Goal: Task Accomplishment & Management: Manage account settings

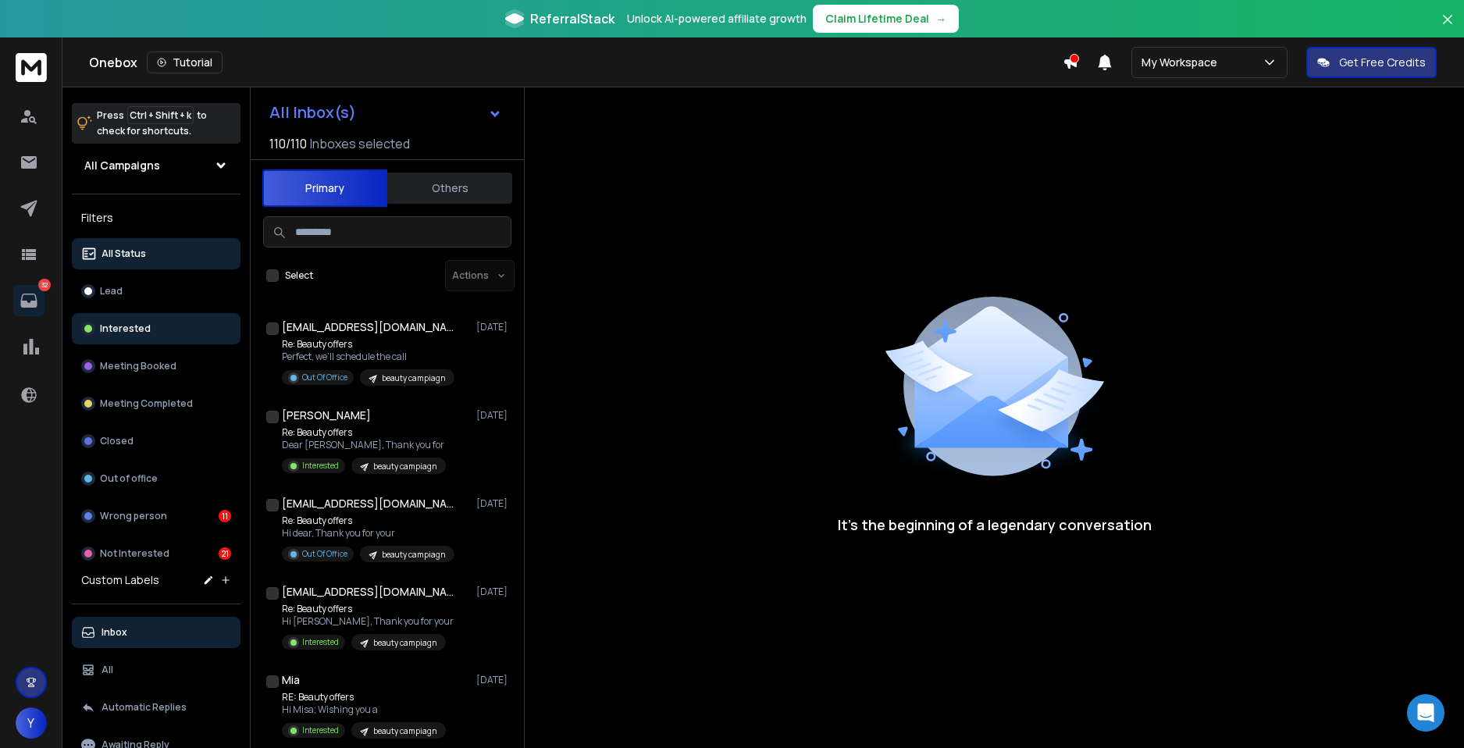
click at [128, 329] on p "Interested" at bounding box center [125, 328] width 51 height 12
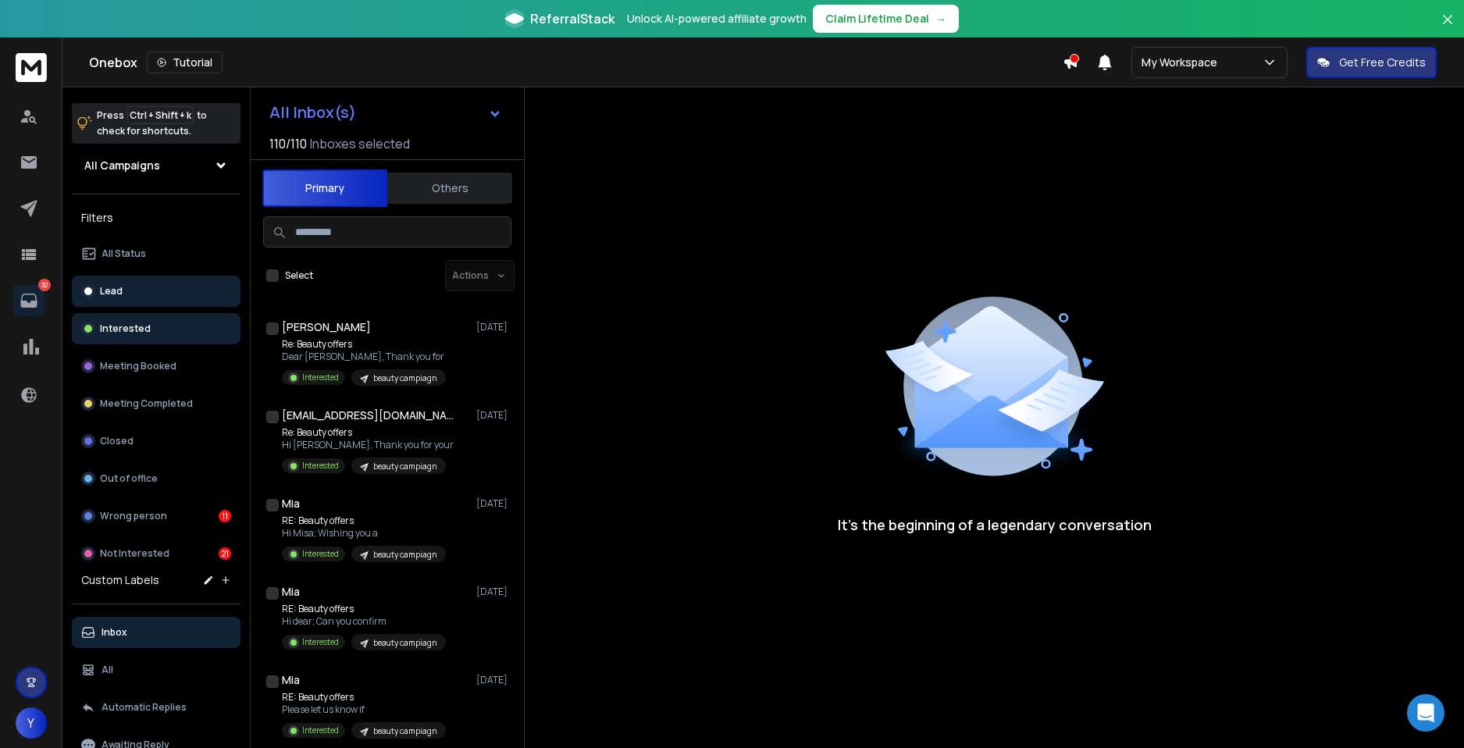
click at [107, 299] on button "Lead" at bounding box center [156, 291] width 169 height 31
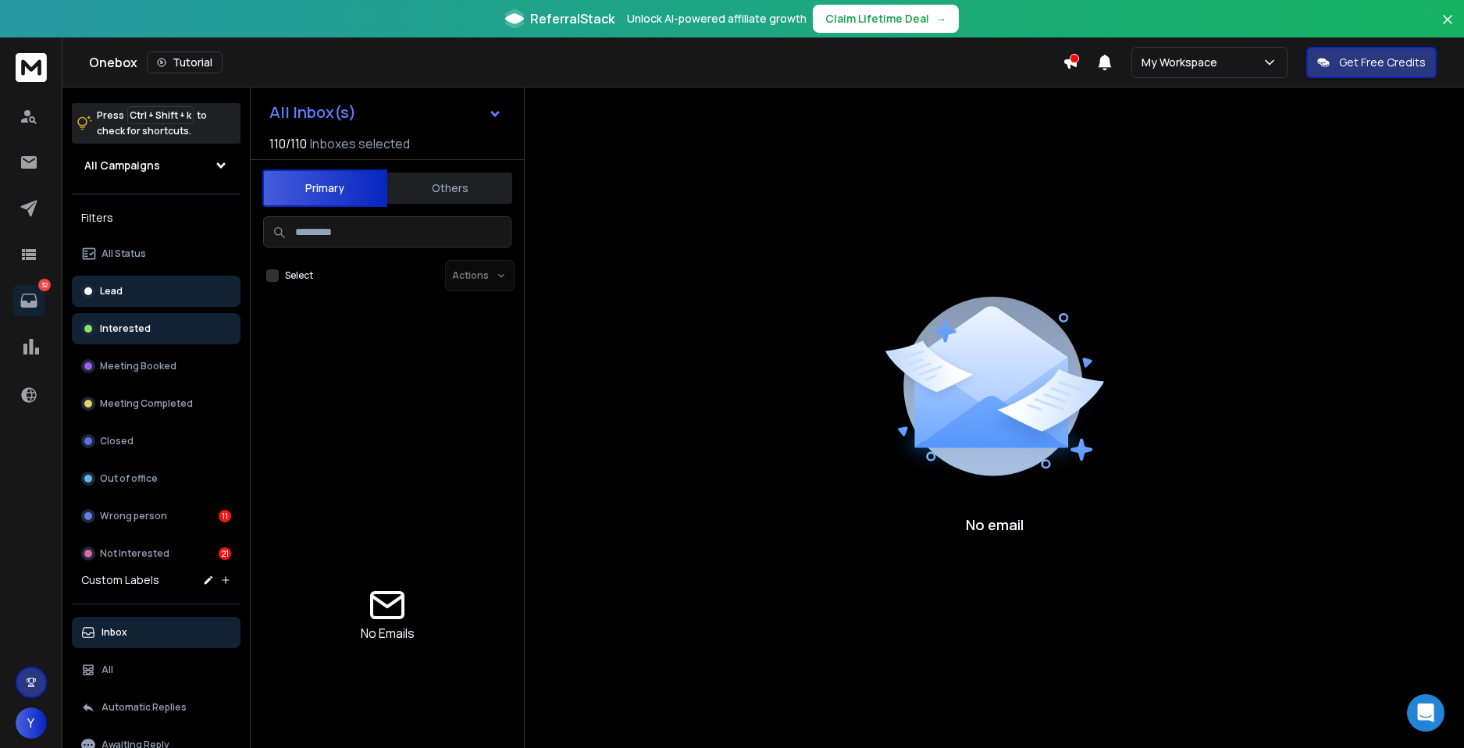
click at [113, 332] on p "Interested" at bounding box center [125, 328] width 51 height 12
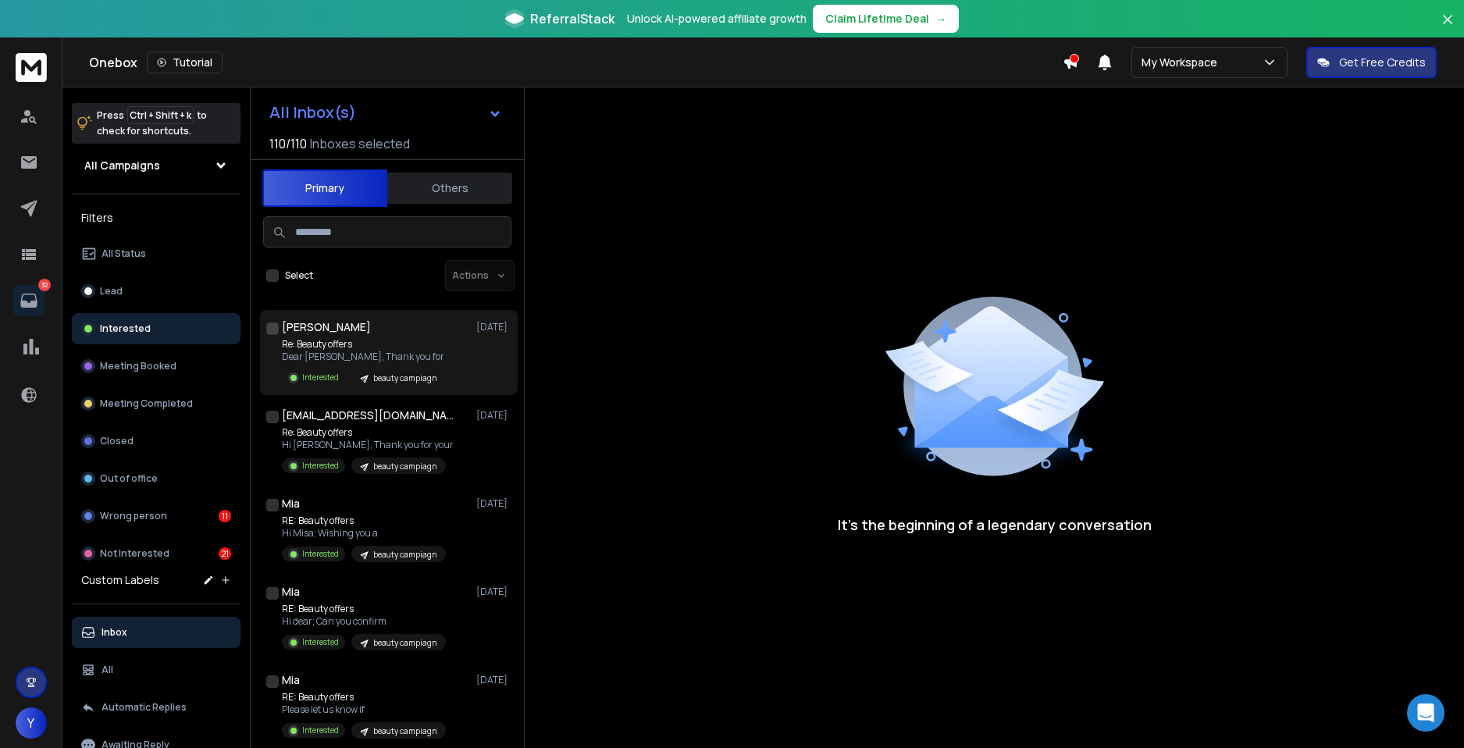
click at [369, 329] on div "[PERSON_NAME] [DATE]" at bounding box center [396, 327] width 229 height 16
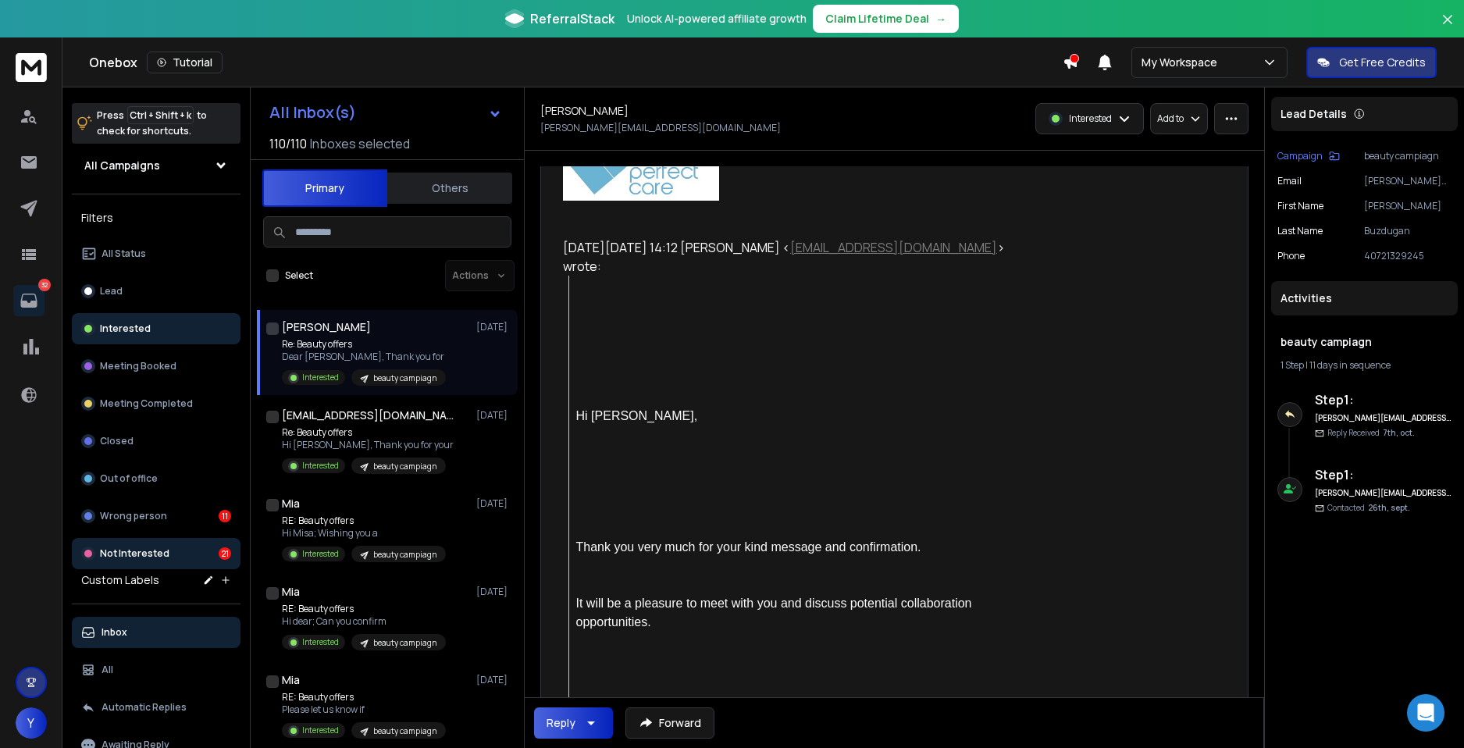
click at [140, 556] on p "Not Interested" at bounding box center [134, 553] width 69 height 12
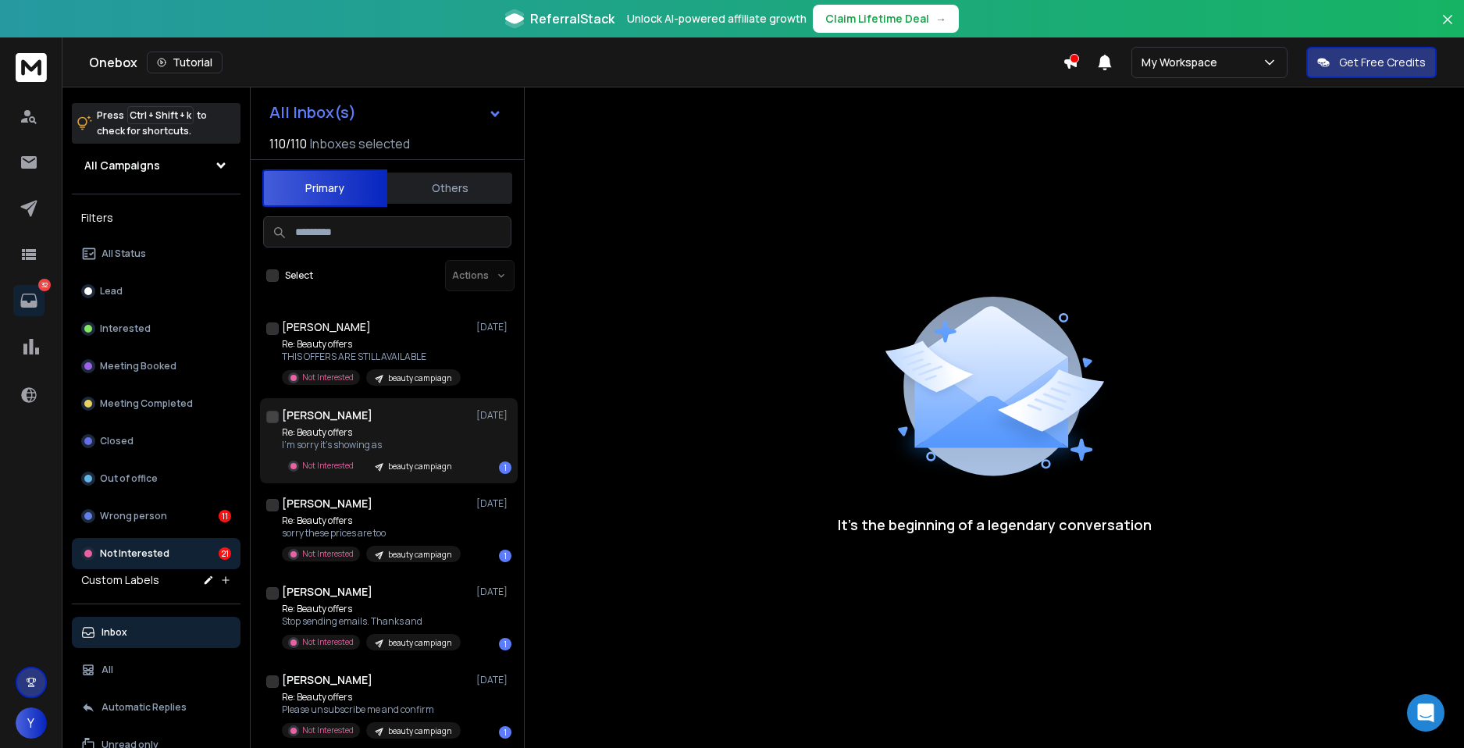
click at [388, 441] on p "I’m sorry it’s showing as" at bounding box center [371, 445] width 179 height 12
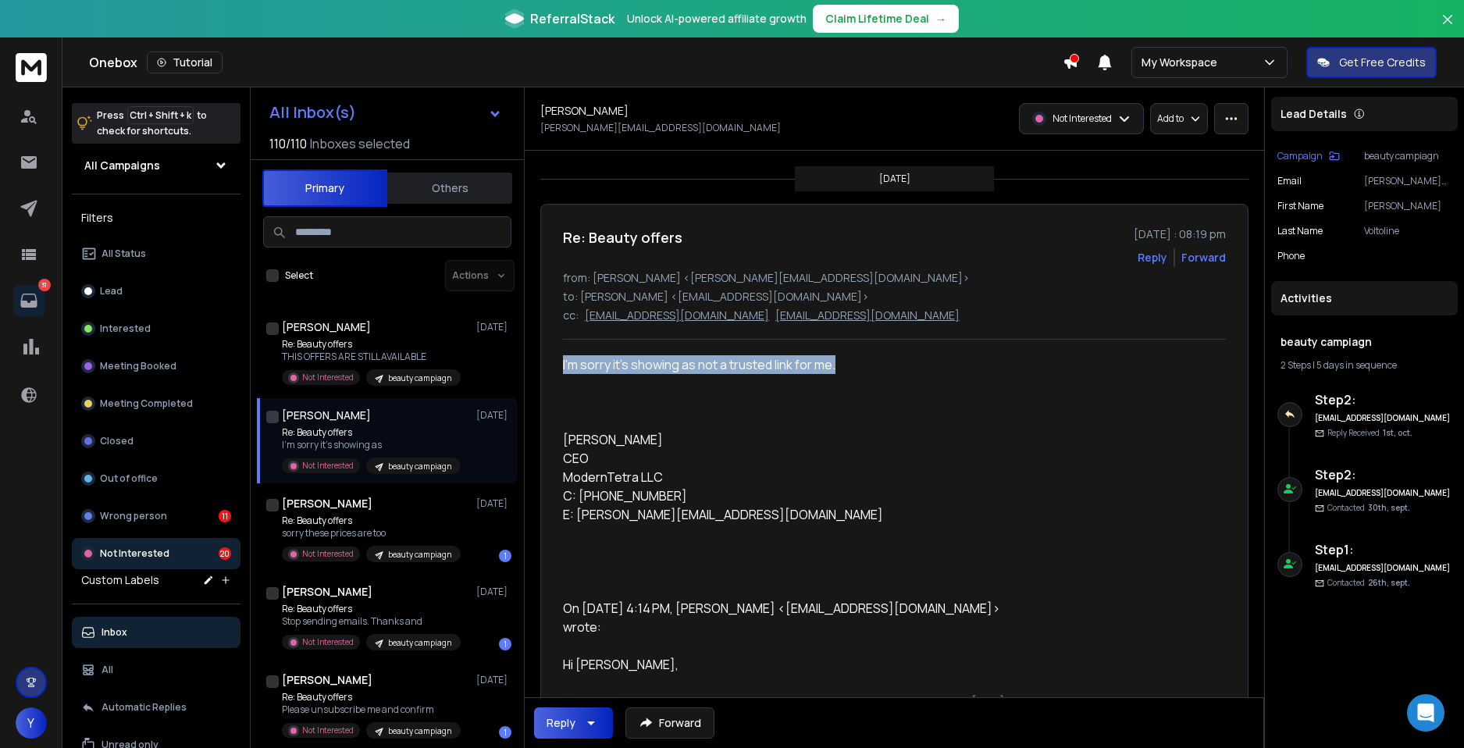
drag, startPoint x: 863, startPoint y: 369, endPoint x: 553, endPoint y: 359, distance: 310.1
copy div "I’m sorry it’s showing as not a trusted link for me."
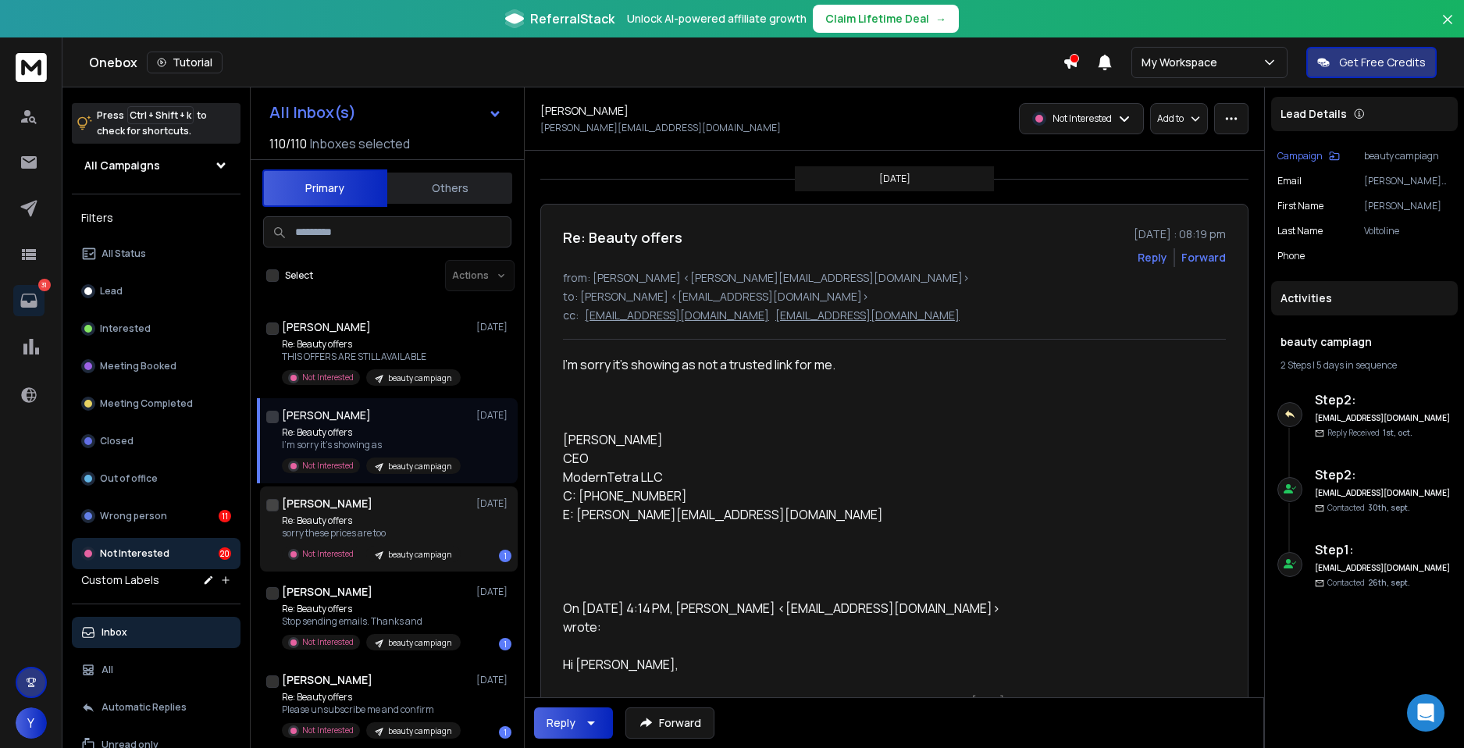
click at [388, 527] on p "sorry these prices are too" at bounding box center [371, 533] width 179 height 12
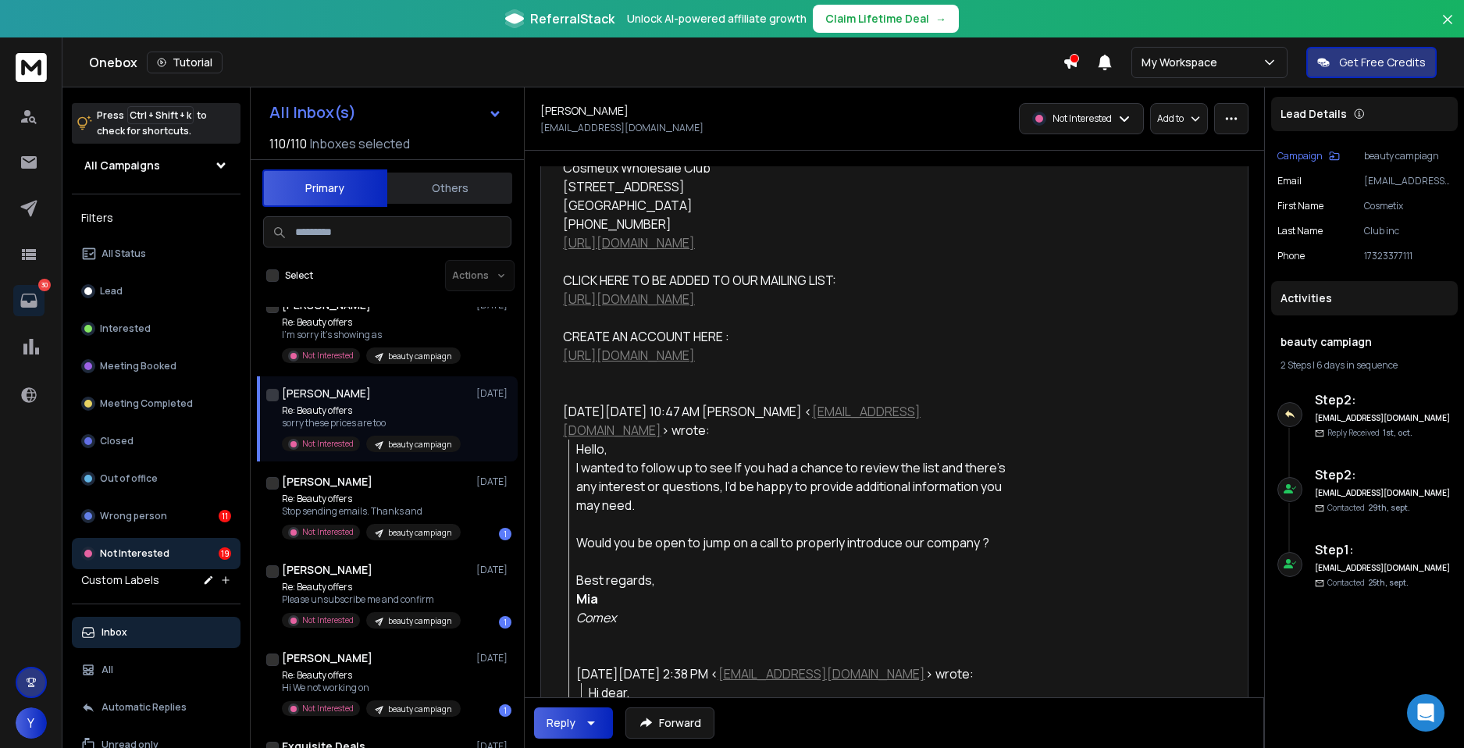
scroll to position [156, 0]
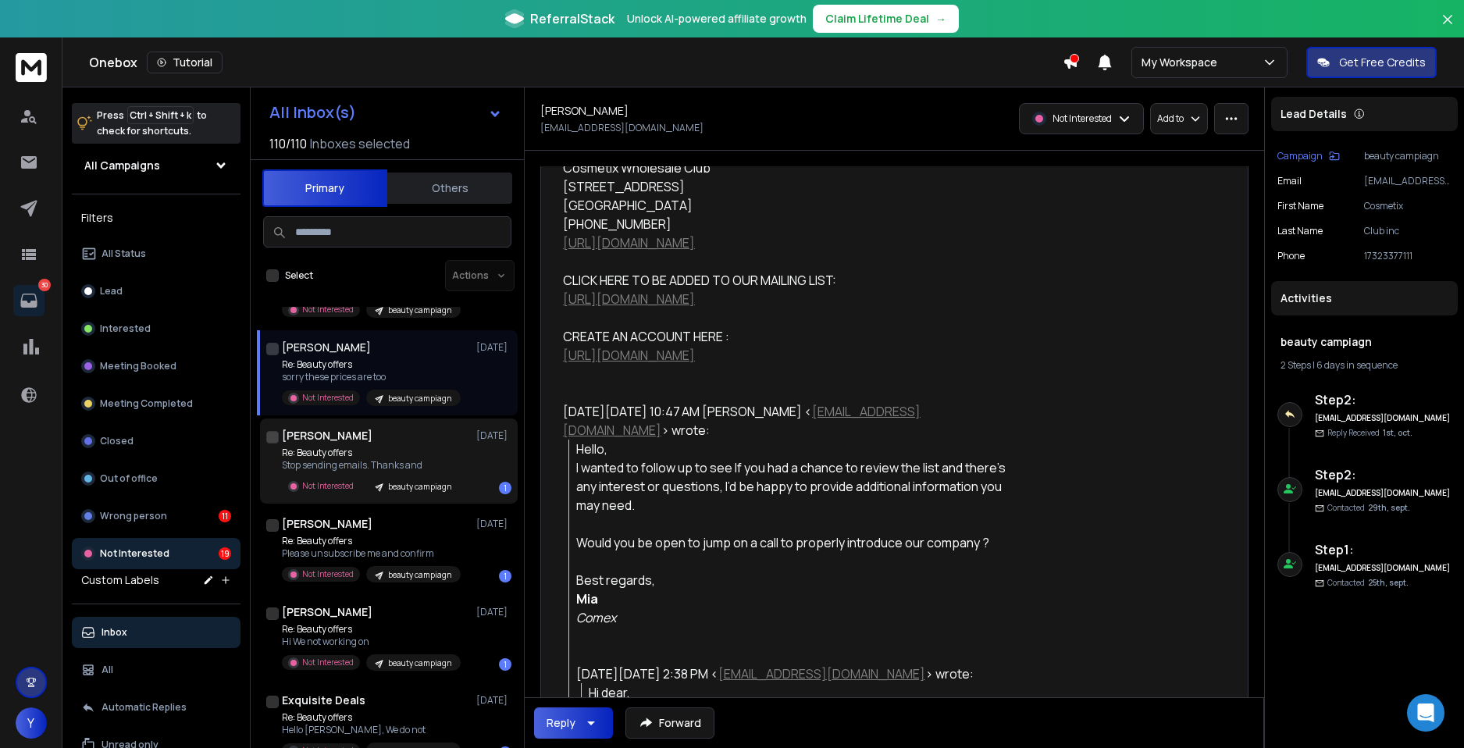
click at [351, 460] on p "Stop sending emails. Thanks and" at bounding box center [371, 465] width 179 height 12
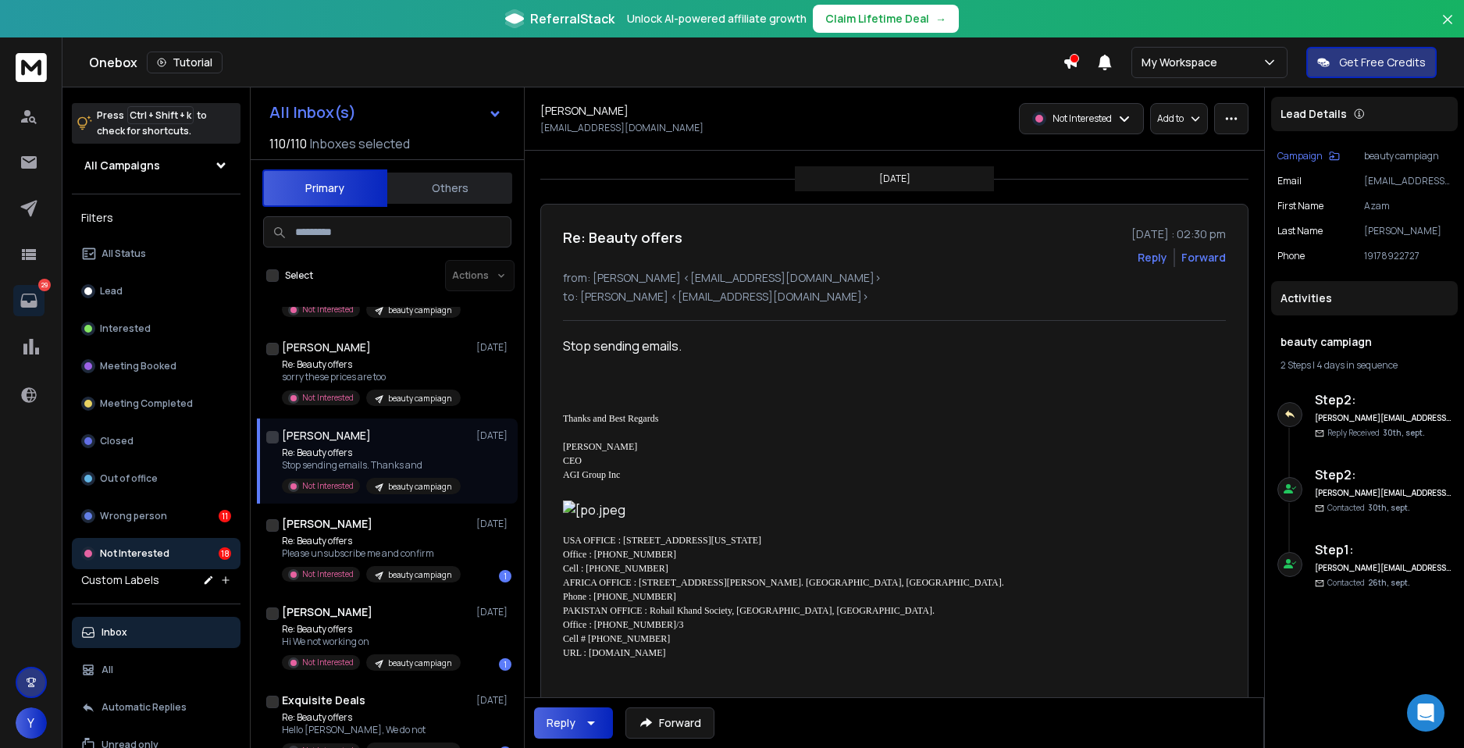
drag, startPoint x: 1123, startPoint y: 347, endPoint x: 1357, endPoint y: 105, distance: 336.8
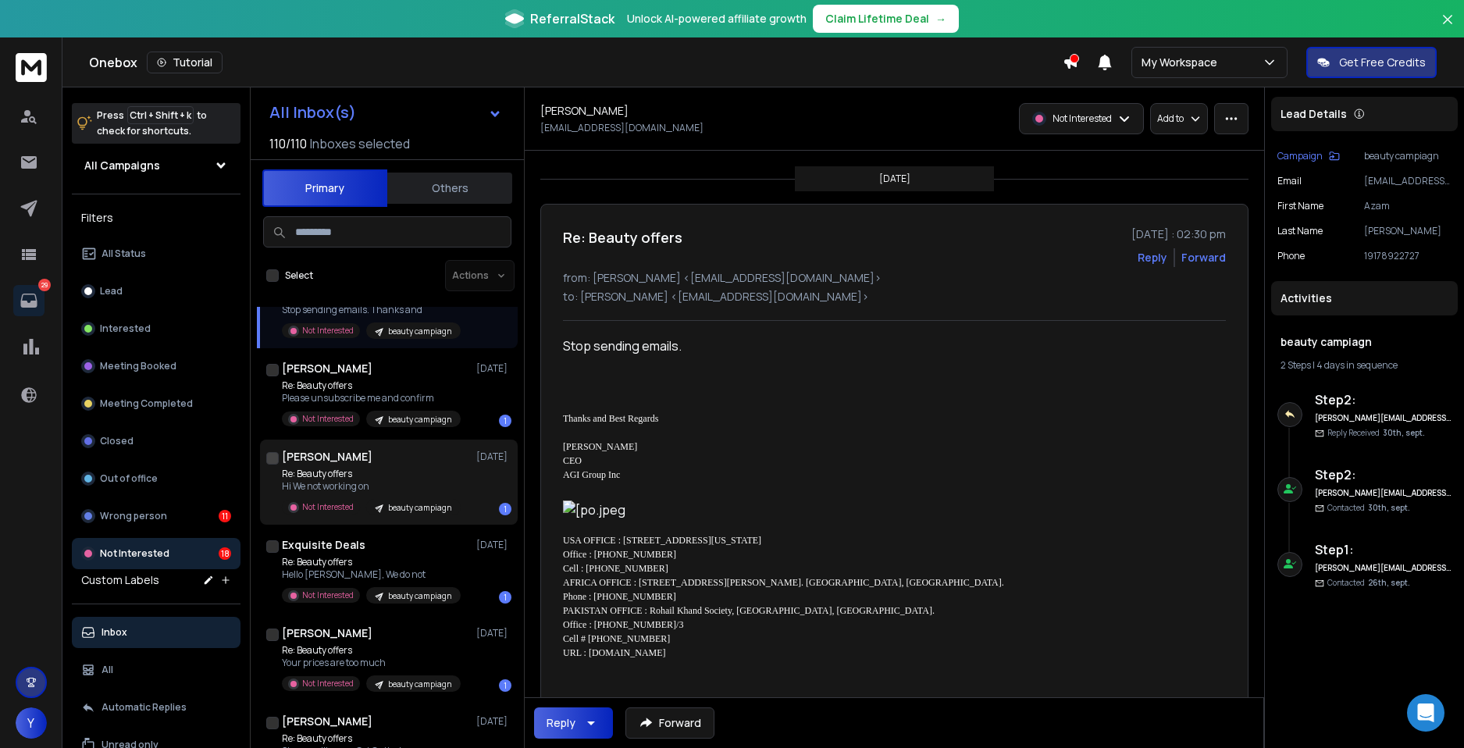
scroll to position [312, 0]
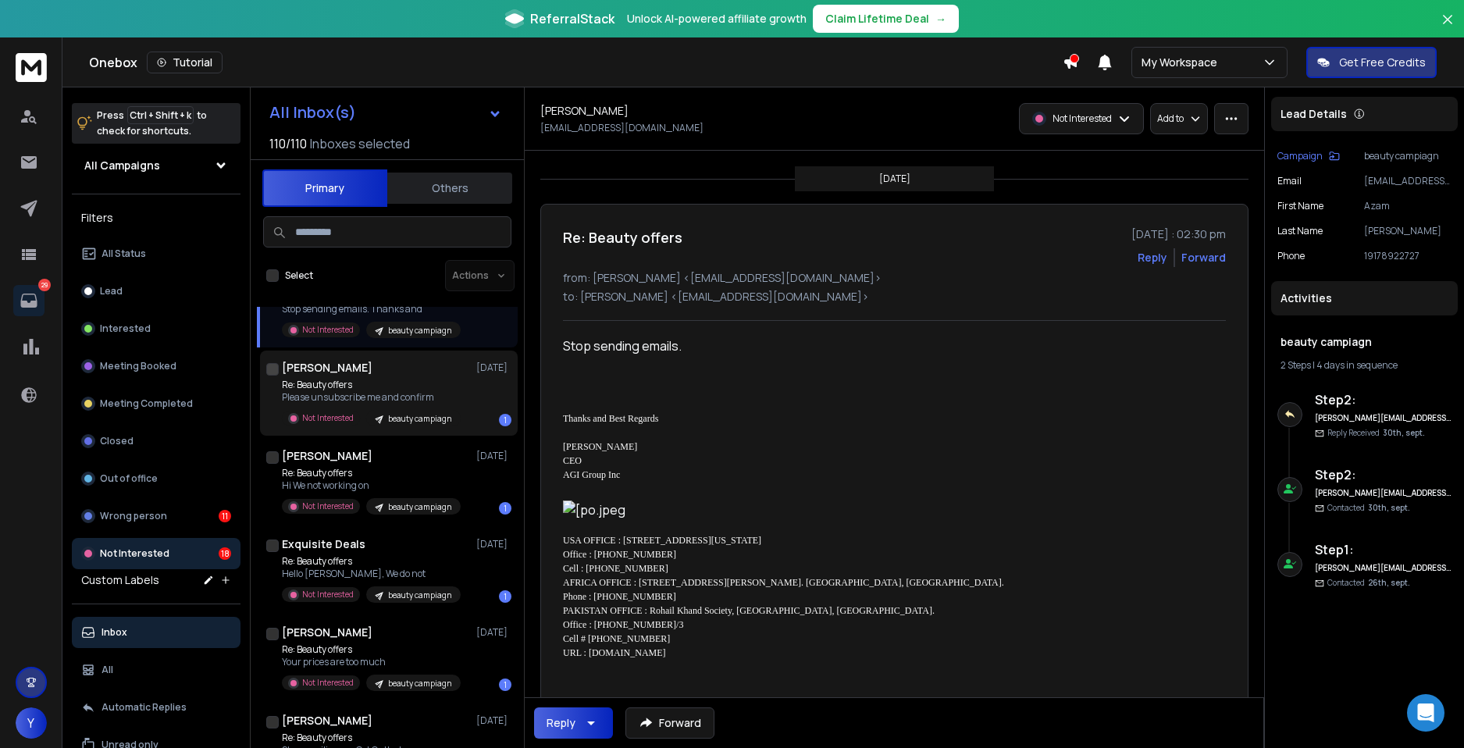
click at [350, 383] on p "Re: Beauty offers" at bounding box center [371, 385] width 179 height 12
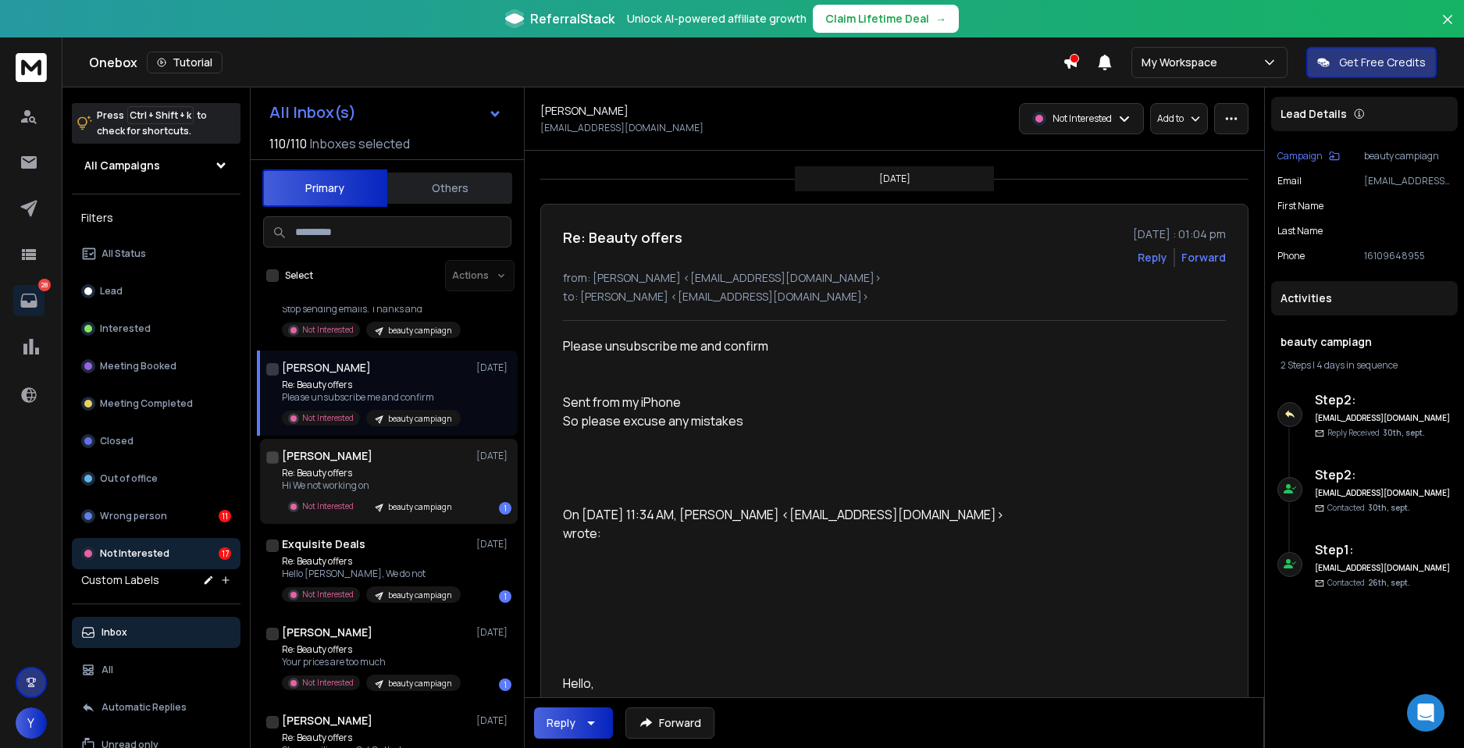
click at [347, 471] on p "Re: Beauty offers" at bounding box center [371, 473] width 179 height 12
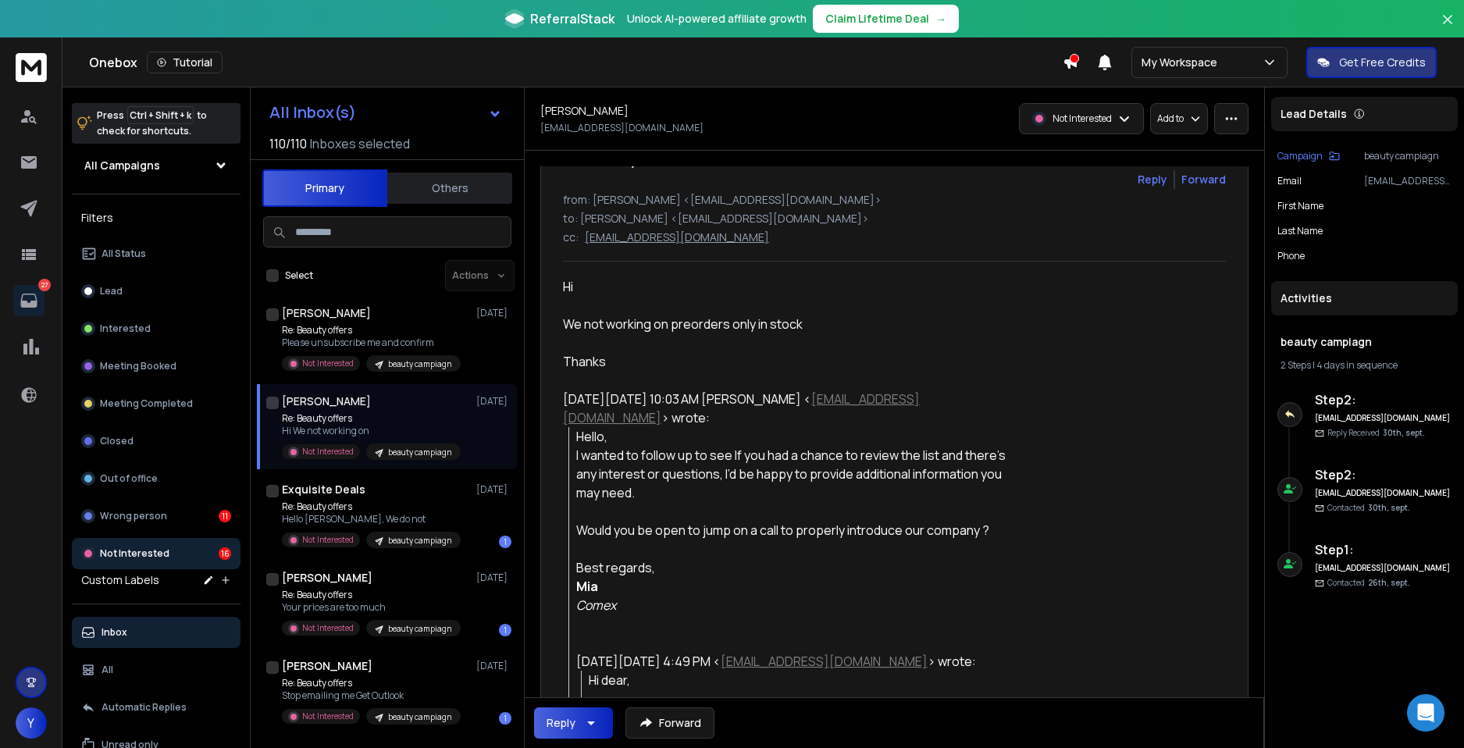
scroll to position [390, 0]
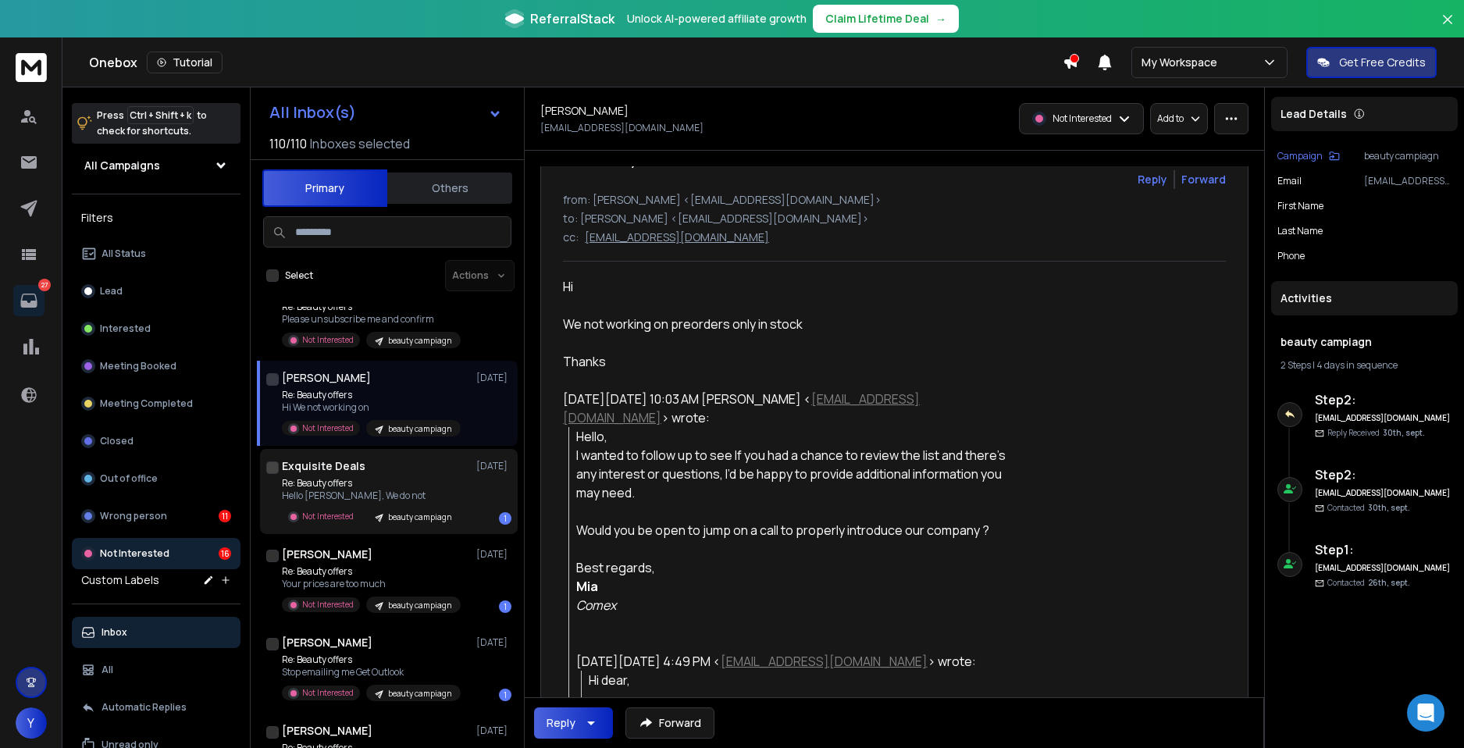
click at [374, 488] on p "Re: Beauty offers" at bounding box center [371, 483] width 179 height 12
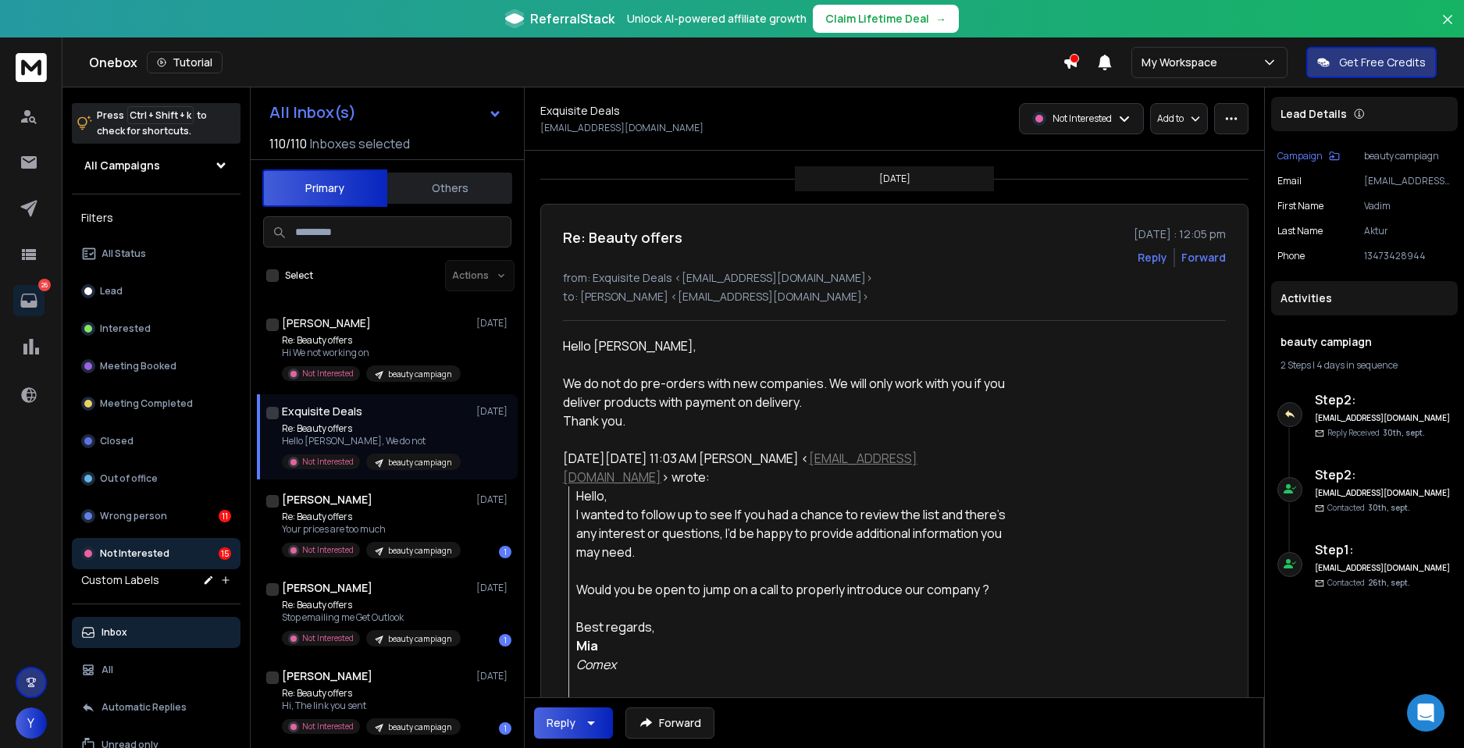
scroll to position [546, 0]
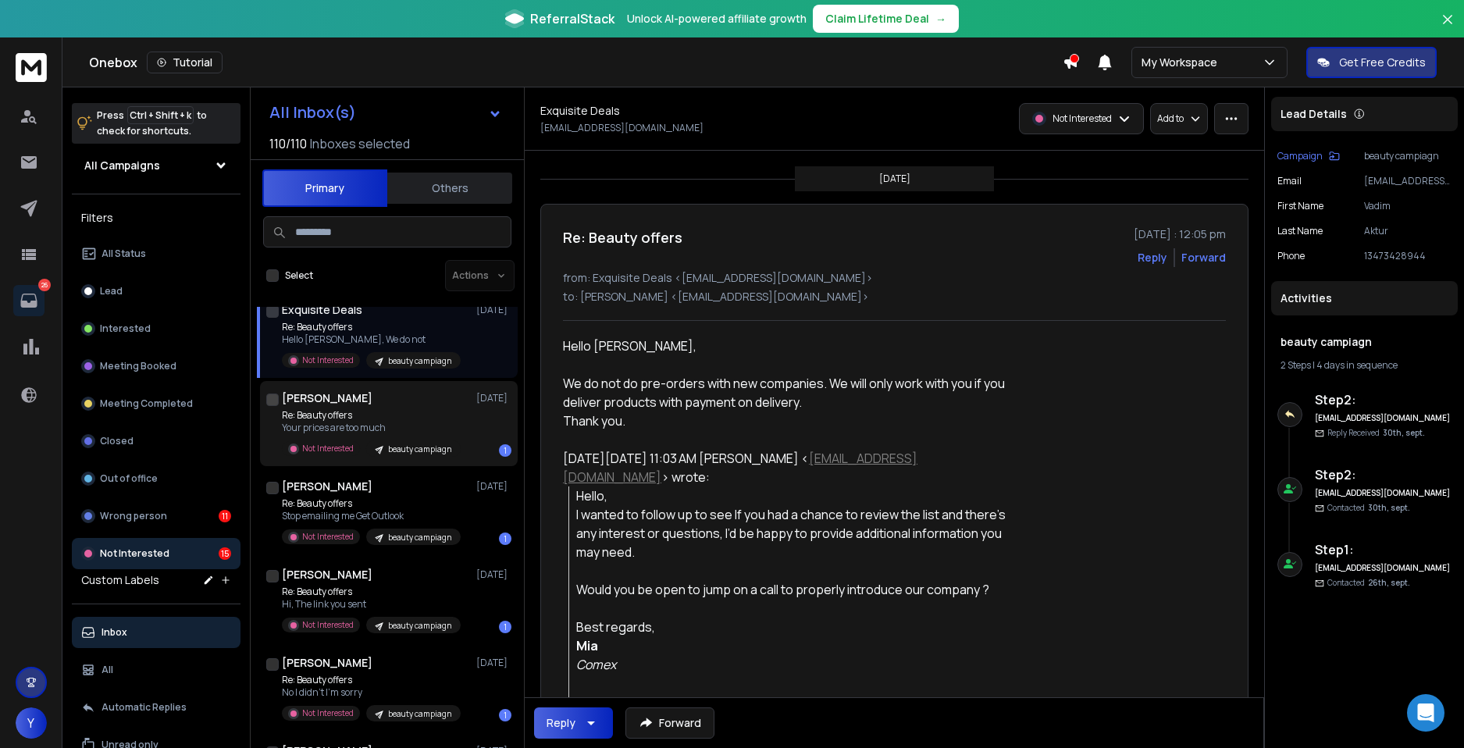
click at [368, 423] on p "Your prices are too much" at bounding box center [371, 428] width 179 height 12
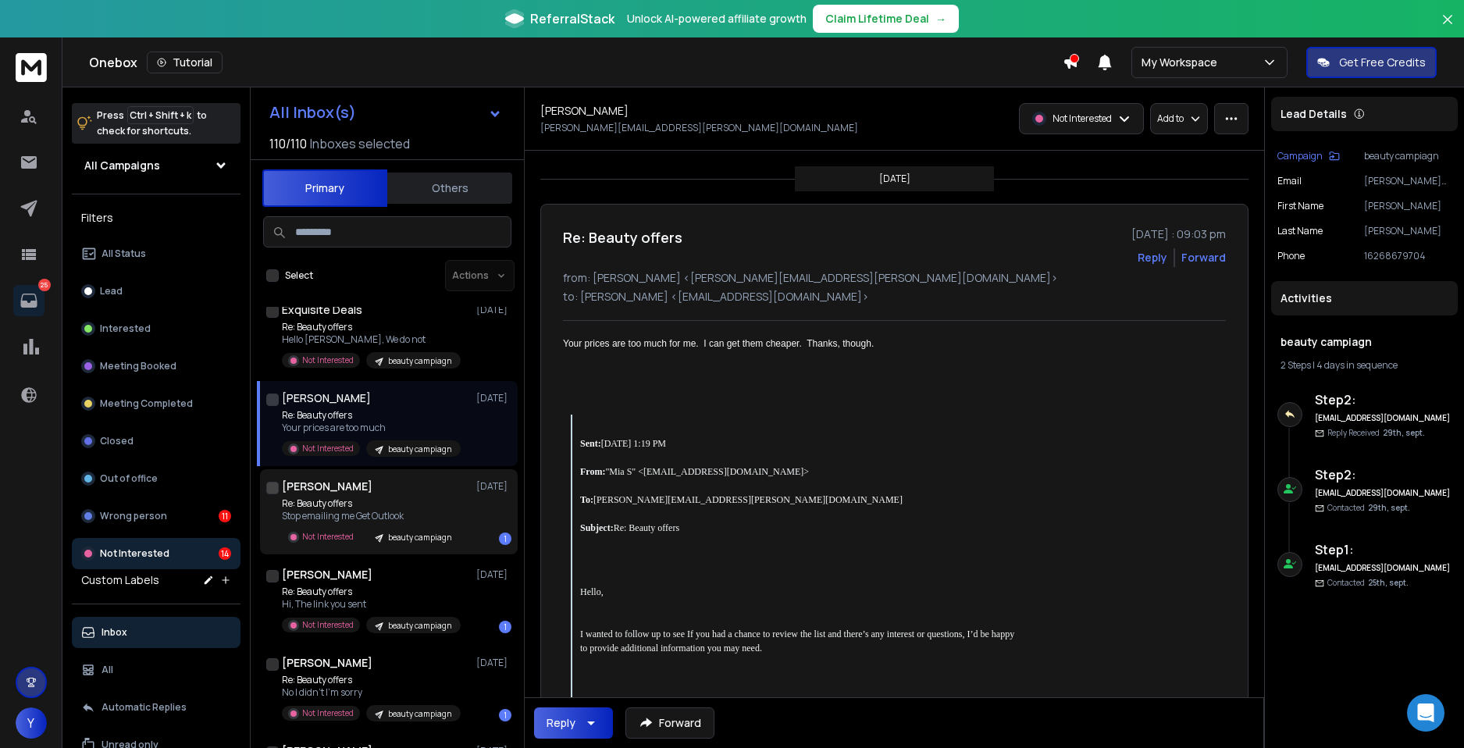
click at [372, 493] on h1 "[PERSON_NAME]" at bounding box center [327, 486] width 91 height 16
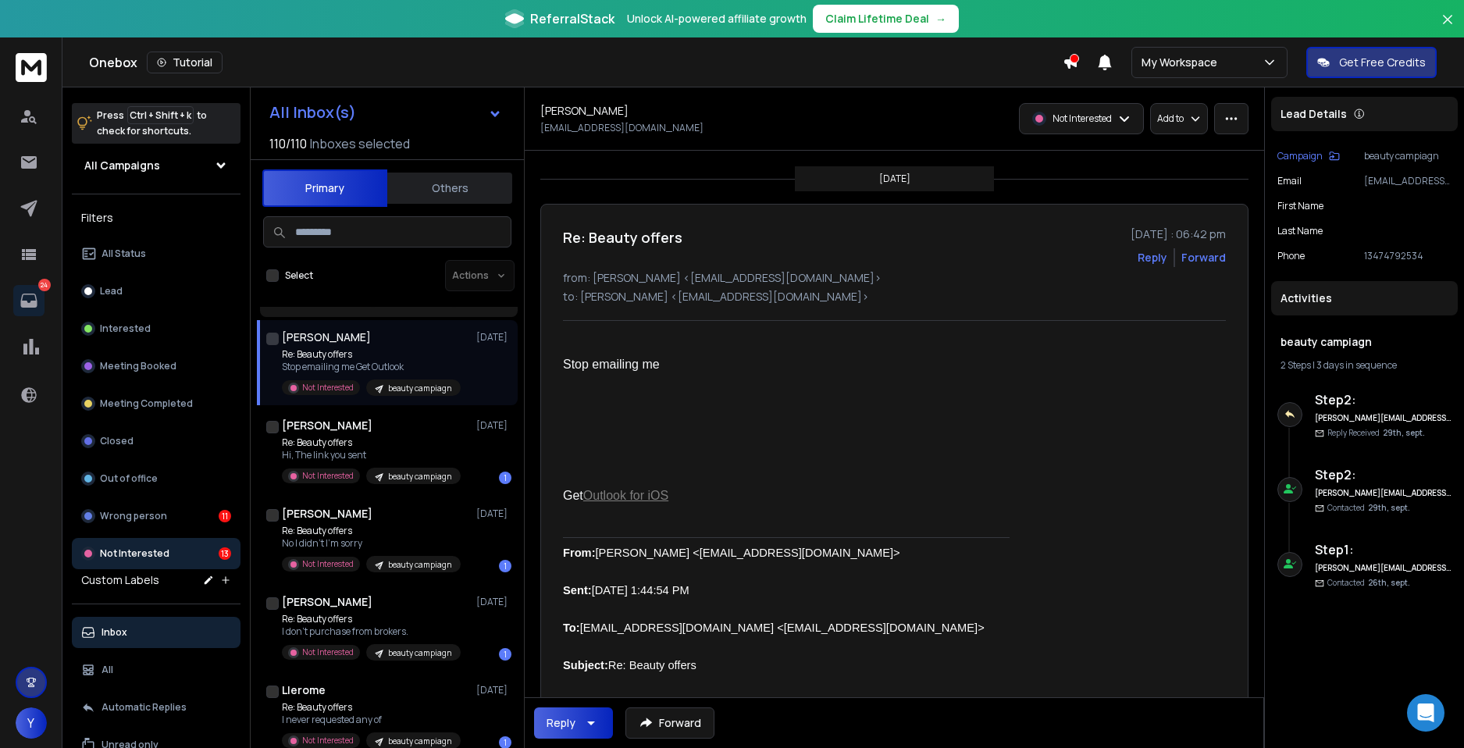
scroll to position [703, 0]
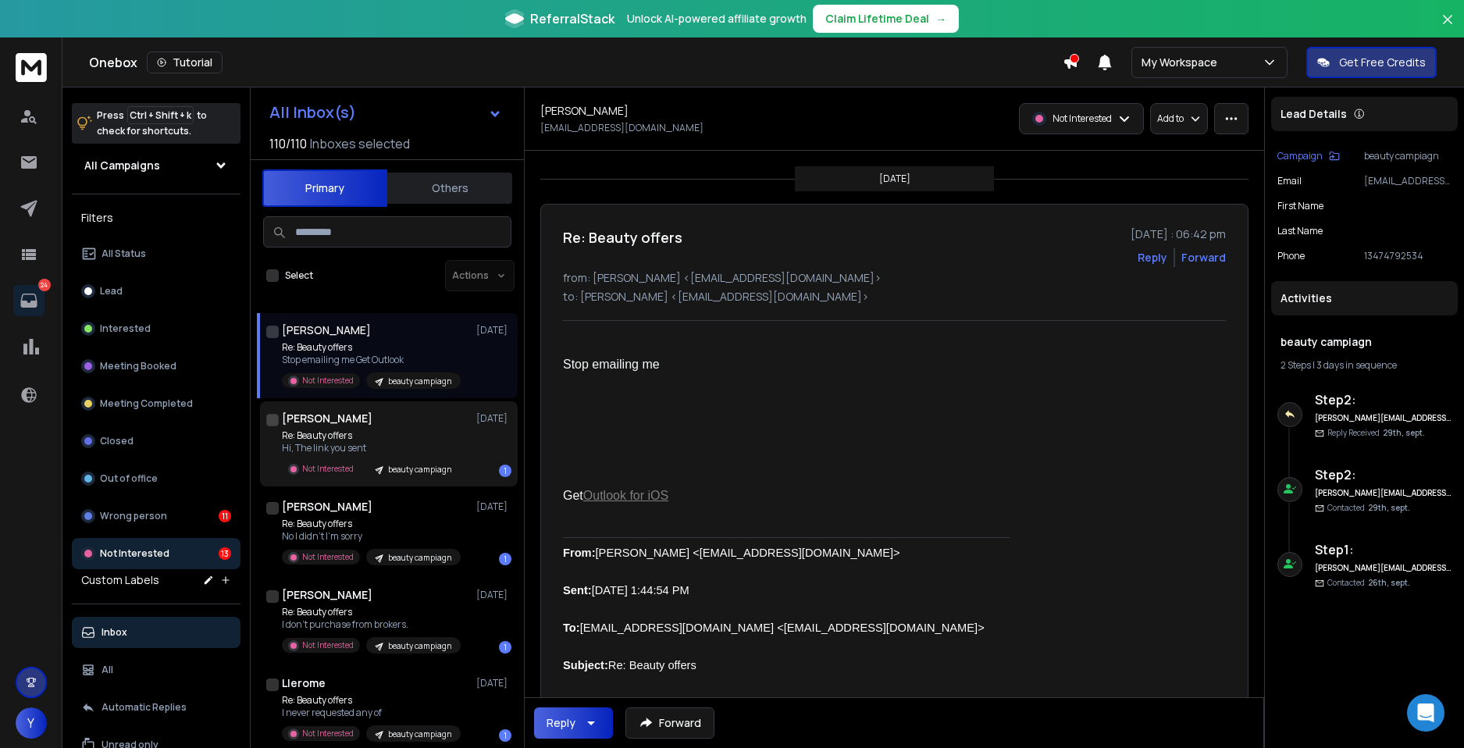
click at [372, 417] on h1 "[PERSON_NAME]" at bounding box center [327, 419] width 91 height 16
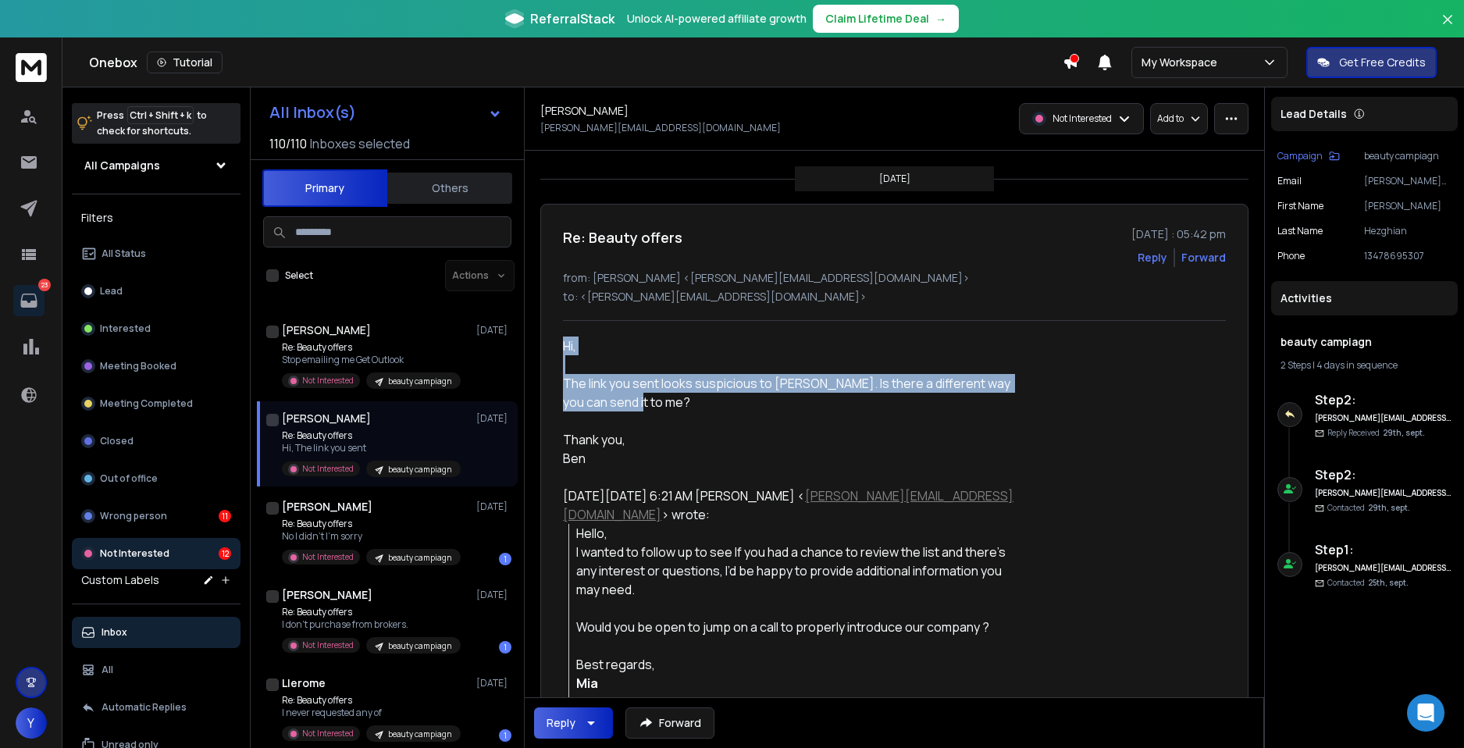
drag, startPoint x: 648, startPoint y: 404, endPoint x: 562, endPoint y: 339, distance: 108.0
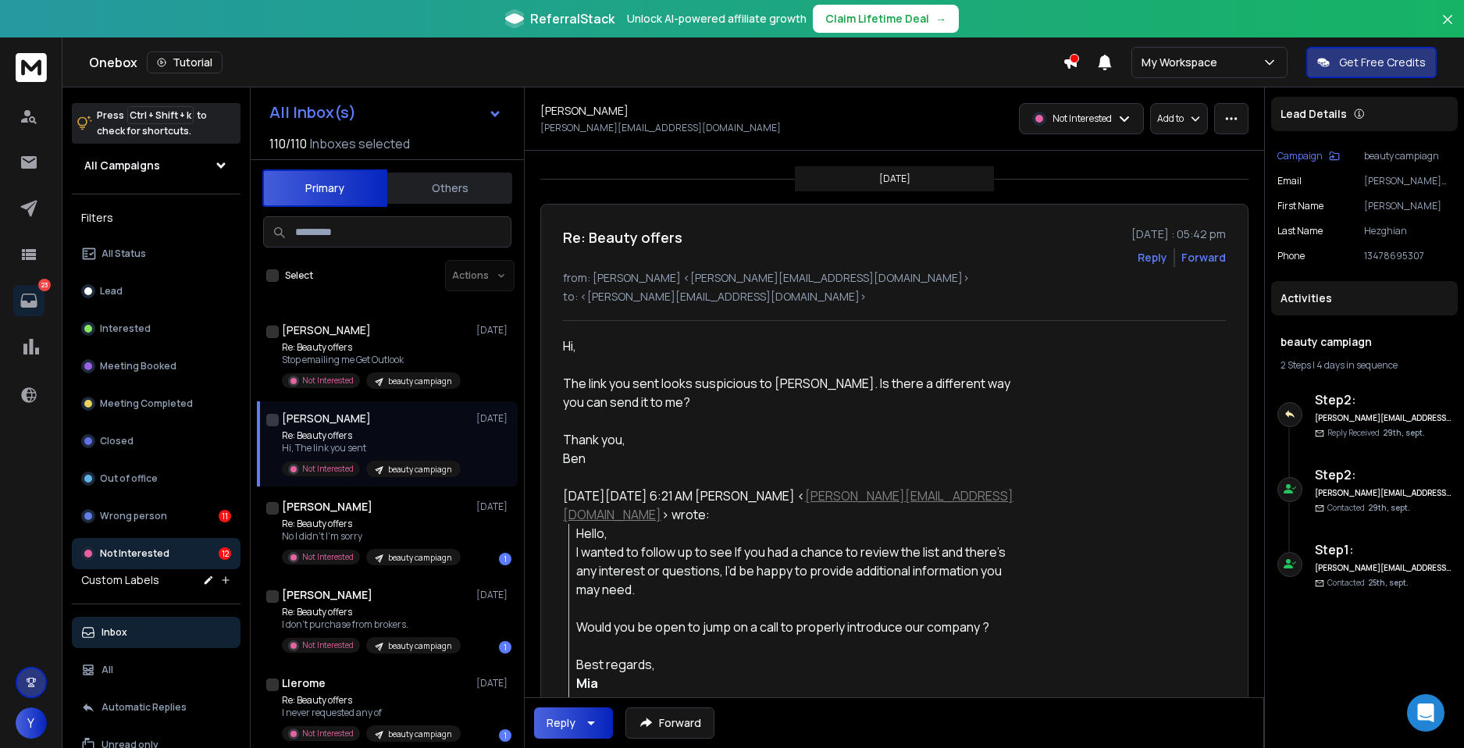
click at [638, 439] on div "Thank you," at bounding box center [791, 439] width 456 height 19
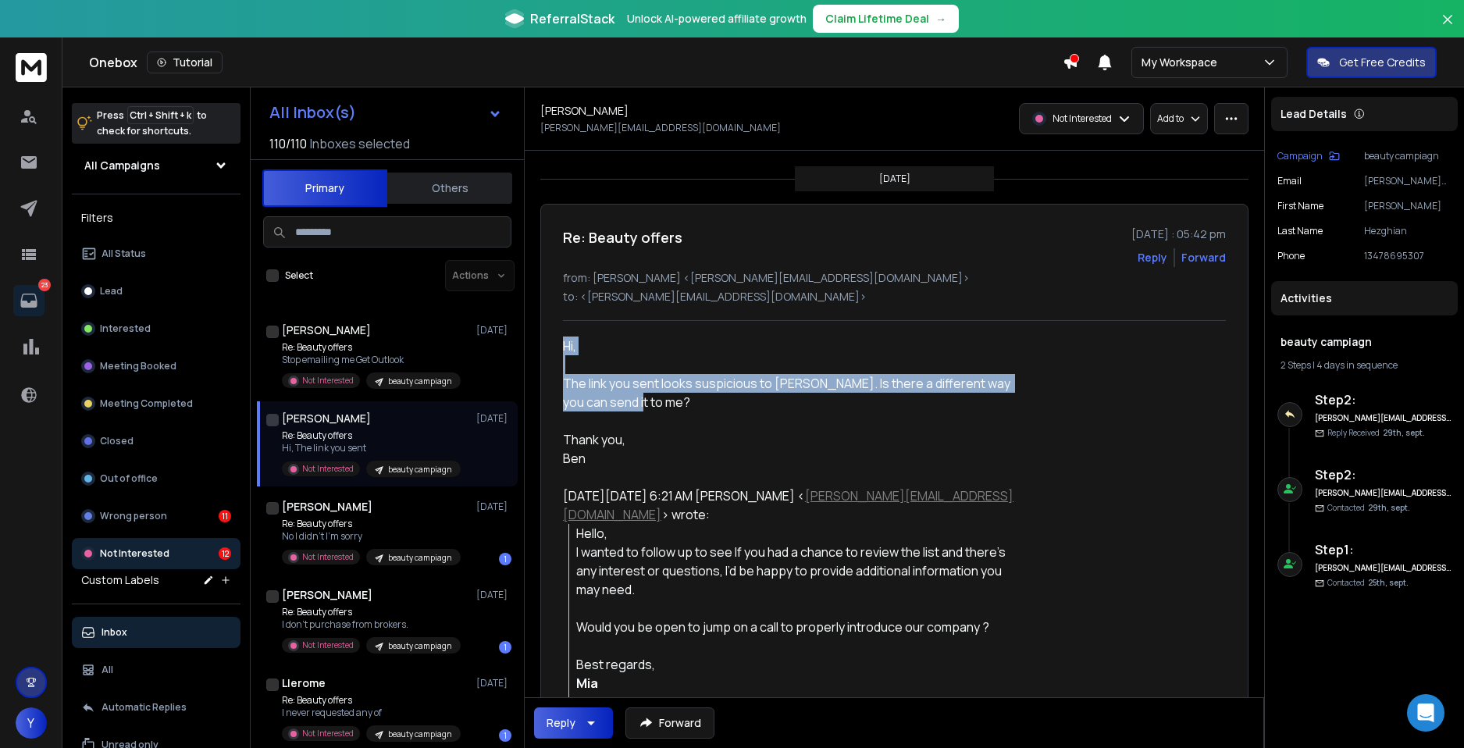
drag, startPoint x: 650, startPoint y: 403, endPoint x: 563, endPoint y: 339, distance: 108.3
click at [563, 339] on div "Hi, The link you sent looks suspicious to [PERSON_NAME]. Is there a different w…" at bounding box center [791, 401] width 456 height 131
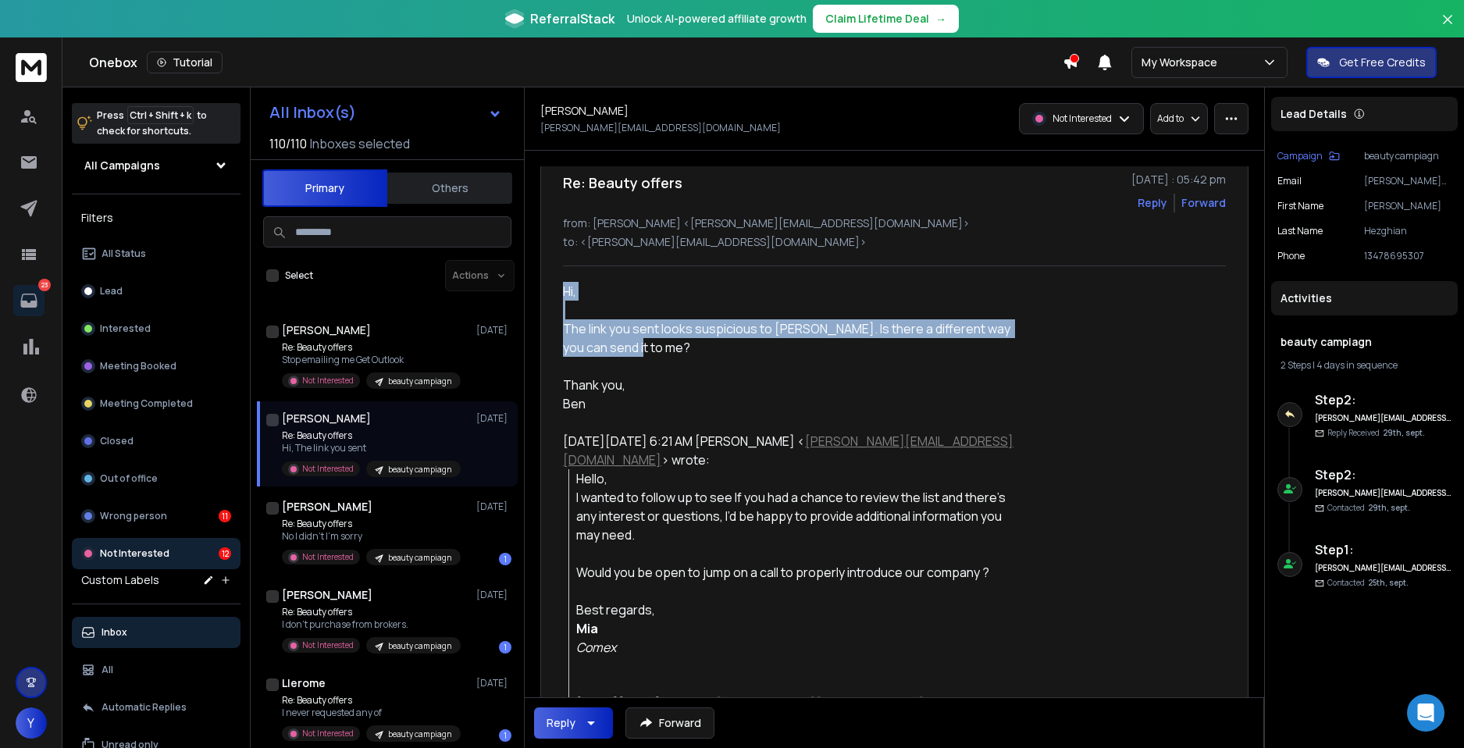
scroll to position [78, 0]
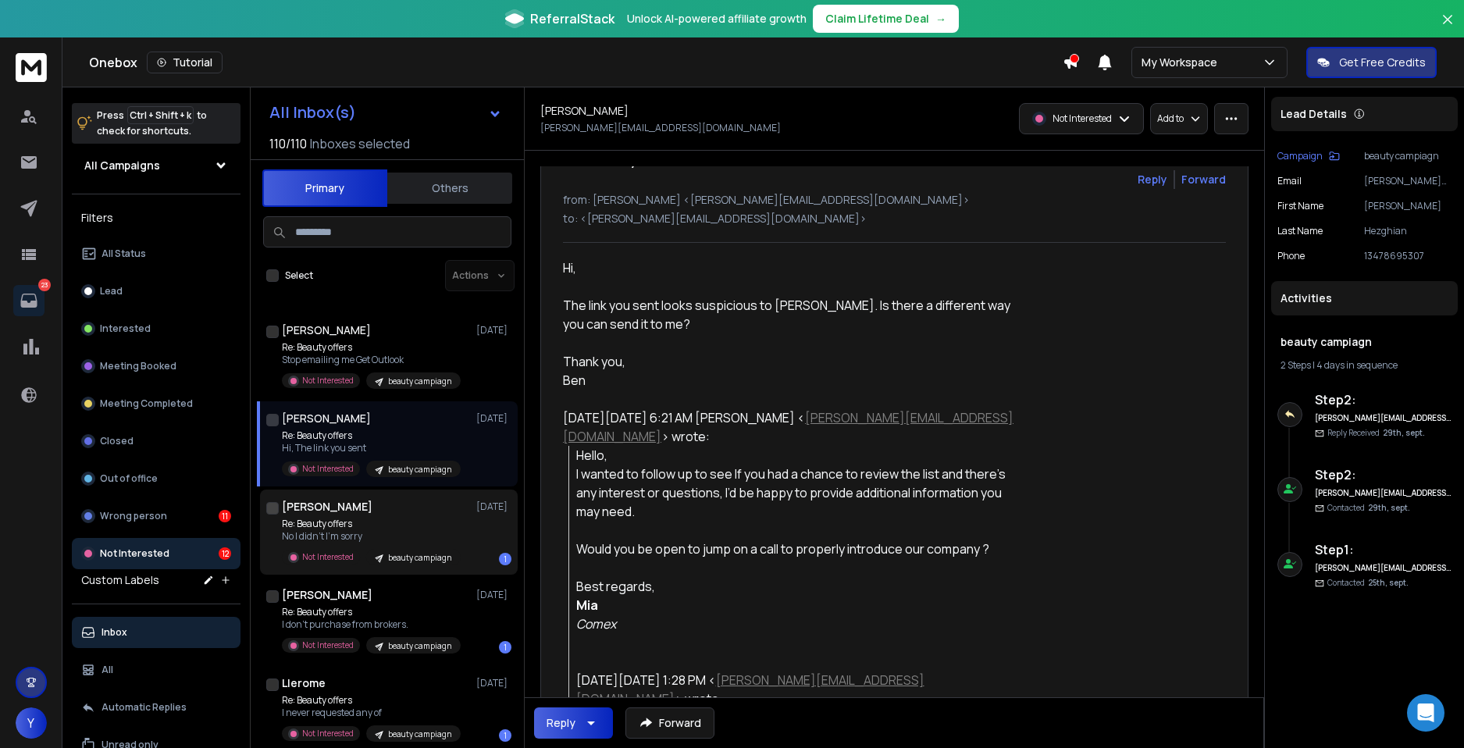
click at [361, 525] on p "Re: Beauty offers" at bounding box center [371, 524] width 179 height 12
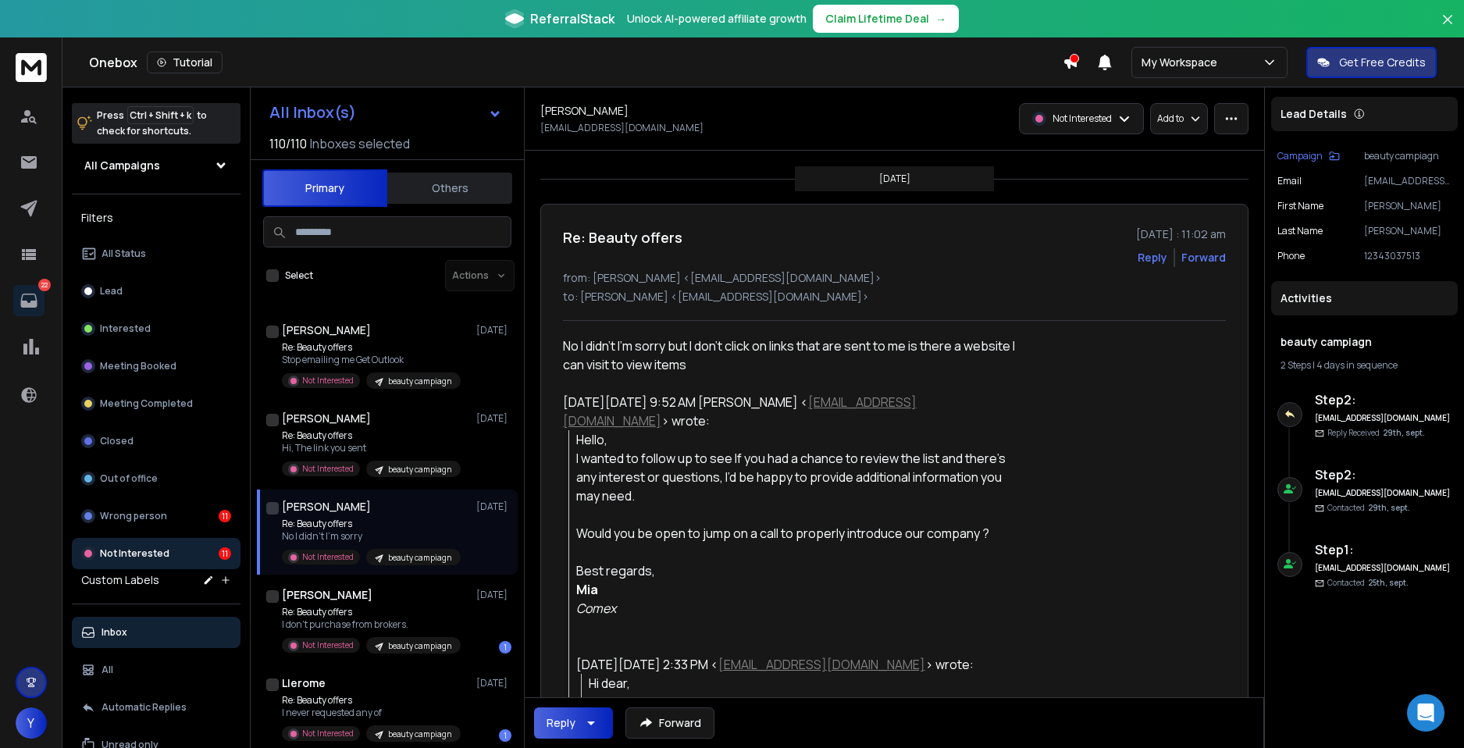
drag, startPoint x: 711, startPoint y: 366, endPoint x: 550, endPoint y: 347, distance: 162.7
click at [550, 347] on div "Re: Beauty offers [DATE] : 11:02 am Reply Forward from: [PERSON_NAME] <[PERSON_…" at bounding box center [894, 719] width 708 height 1030
click at [1139, 503] on div "Re: Beauty offers [DATE] : 11:02 am Reply Forward from: [PERSON_NAME] <[PERSON_…" at bounding box center [894, 718] width 663 height 984
drag, startPoint x: 713, startPoint y: 372, endPoint x: 560, endPoint y: 332, distance: 157.5
click at [560, 332] on div "Re: Beauty offers [DATE] : 11:02 am Reply Forward from: [PERSON_NAME] <[PERSON_…" at bounding box center [894, 719] width 708 height 1030
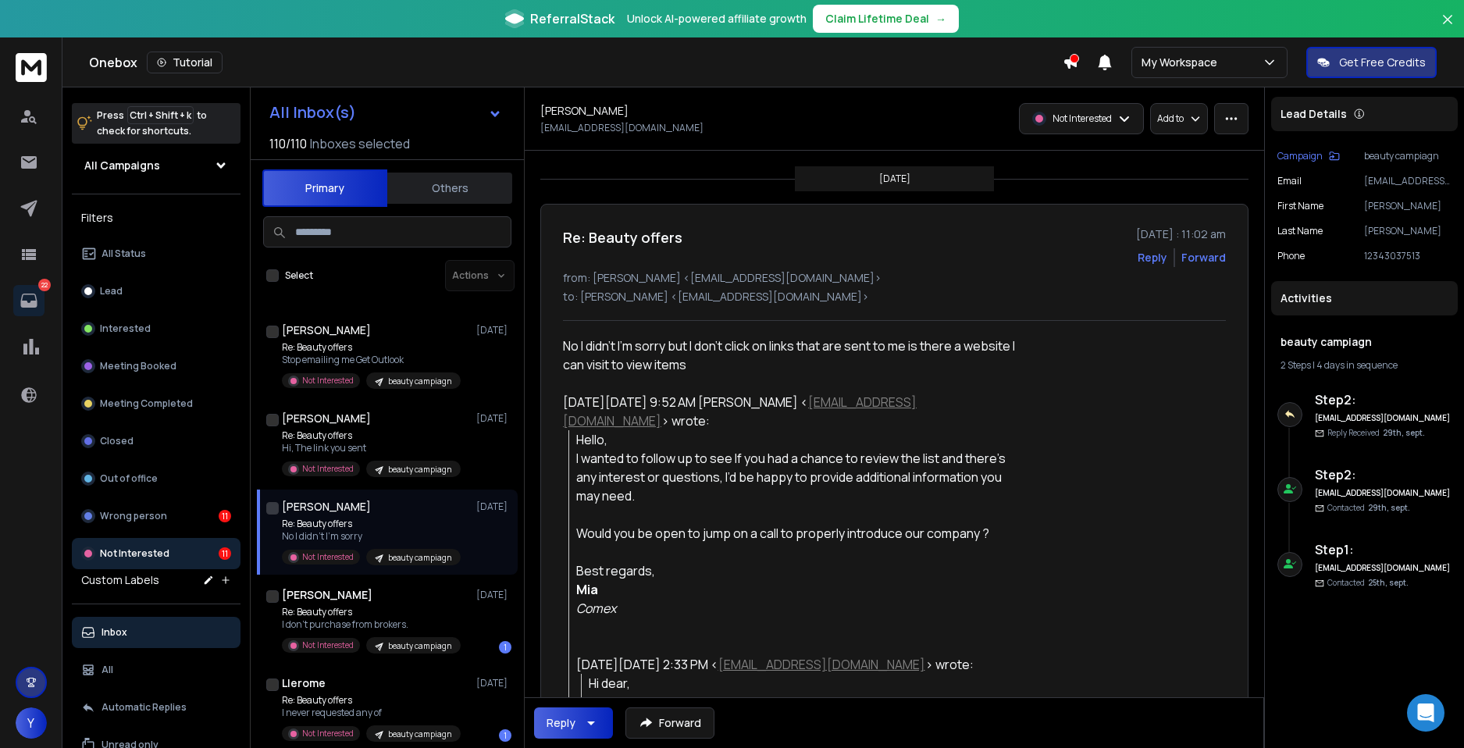
copy div "No I didn’t I’m sorry but I don’t click on links that are sent to me is there a…"
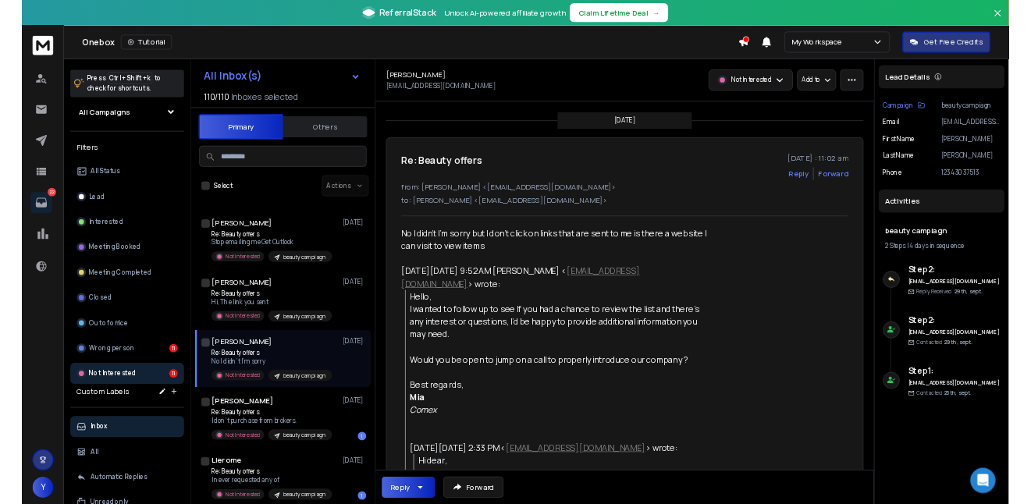
scroll to position [781, 0]
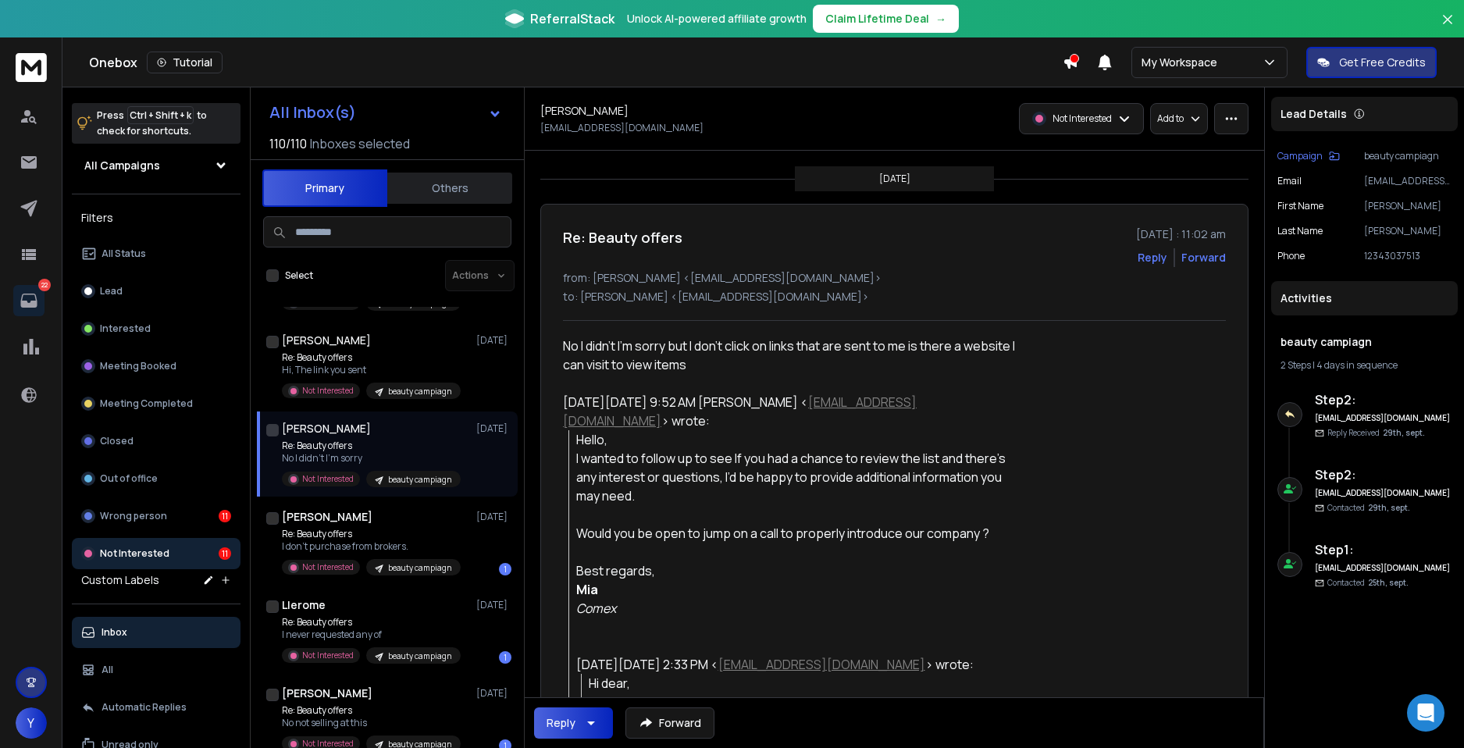
click at [751, 354] on div "No I didn’t I’m sorry but I don’t click on links that are sent to me is there a…" at bounding box center [791, 354] width 456 height 37
click at [780, 365] on div "No I didn’t I’m sorry but I don’t click on links that are sent to me is there a…" at bounding box center [791, 354] width 456 height 37
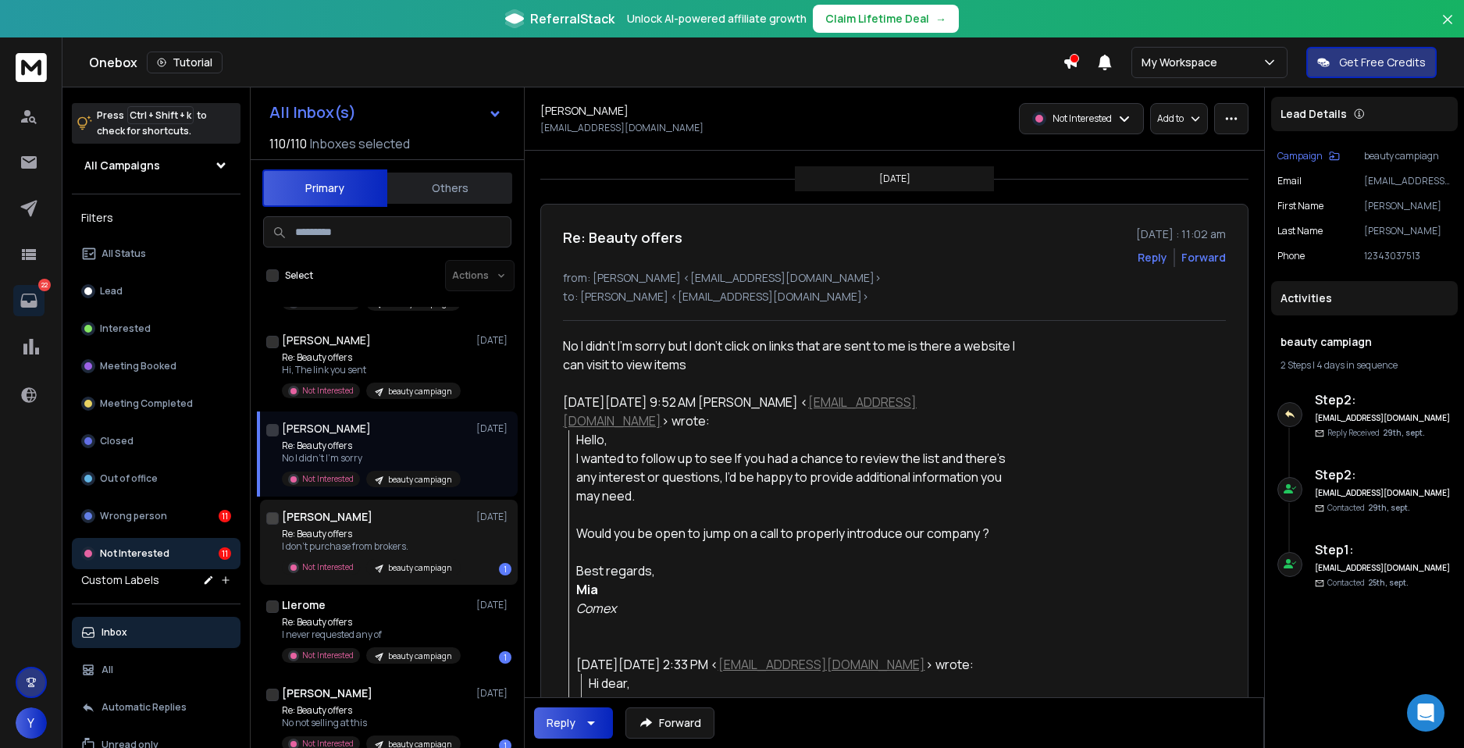
click at [350, 527] on div "[PERSON_NAME] Forge [DATE] Re: Beauty offers I don’t purchase from brokers. Not…" at bounding box center [396, 542] width 229 height 66
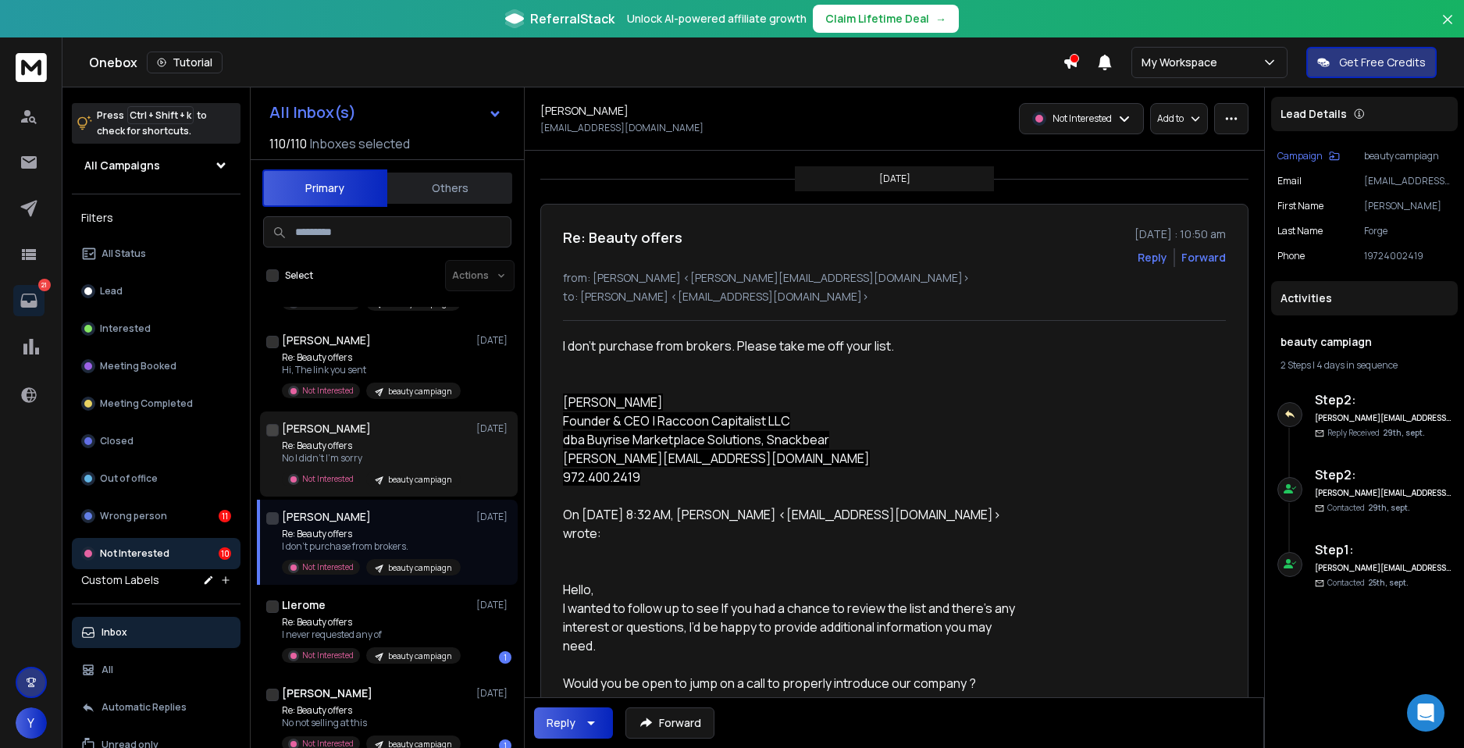
click at [353, 445] on p "Re: Beauty offers" at bounding box center [371, 445] width 179 height 12
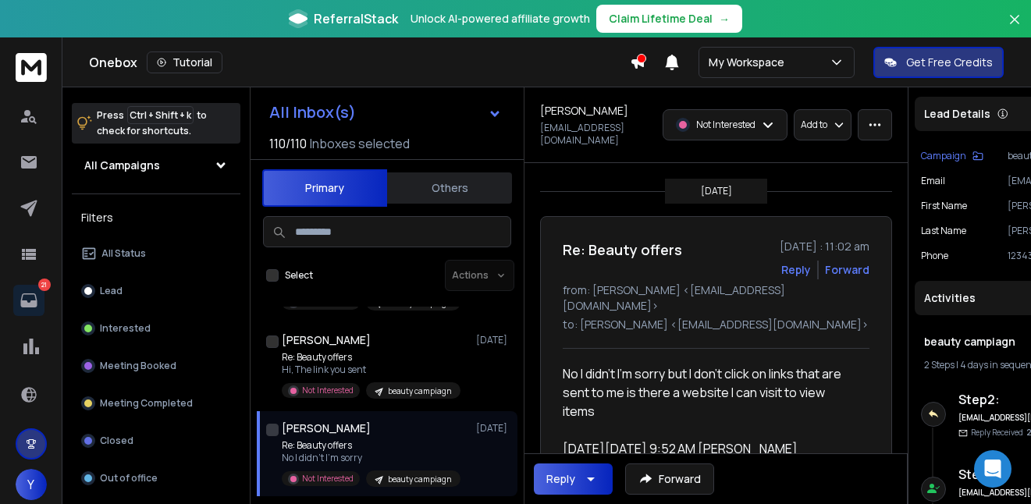
drag, startPoint x: 916, startPoint y: 179, endPoint x: 957, endPoint y: 95, distance: 92.9
click at [892, 191] on div at bounding box center [829, 191] width 125 height 1
